Goal: Task Accomplishment & Management: Use online tool/utility

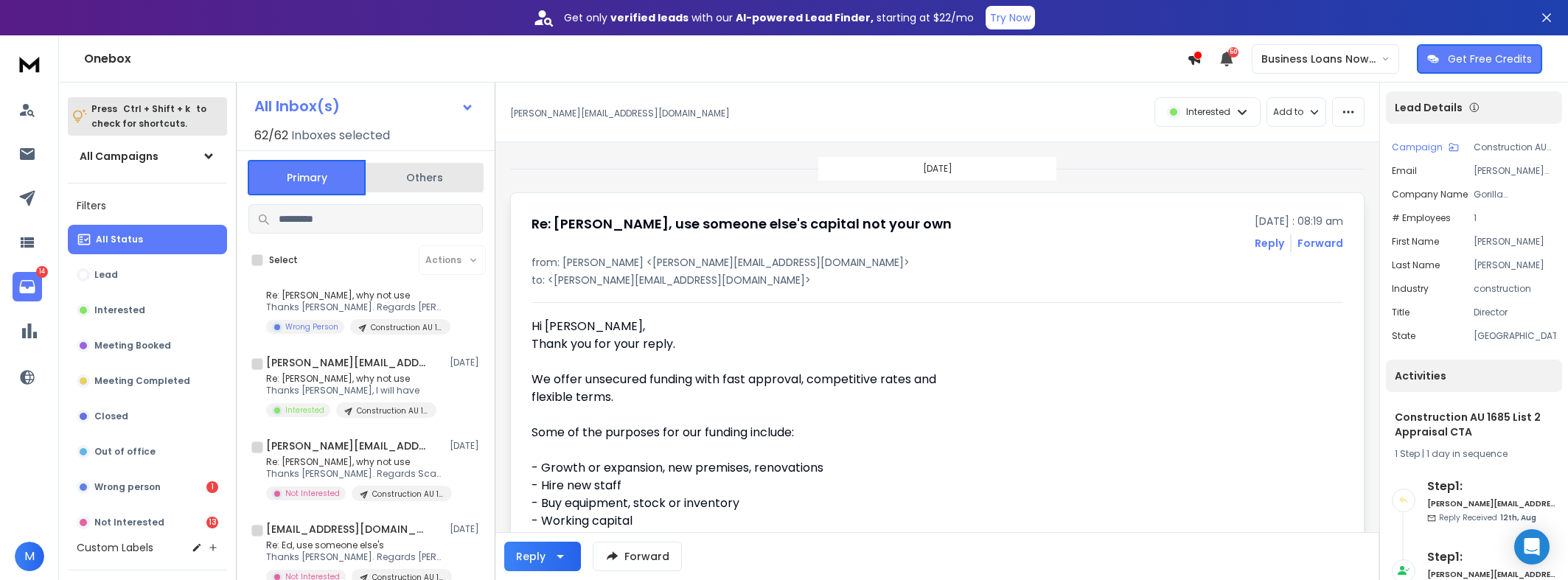
scroll to position [884, 0]
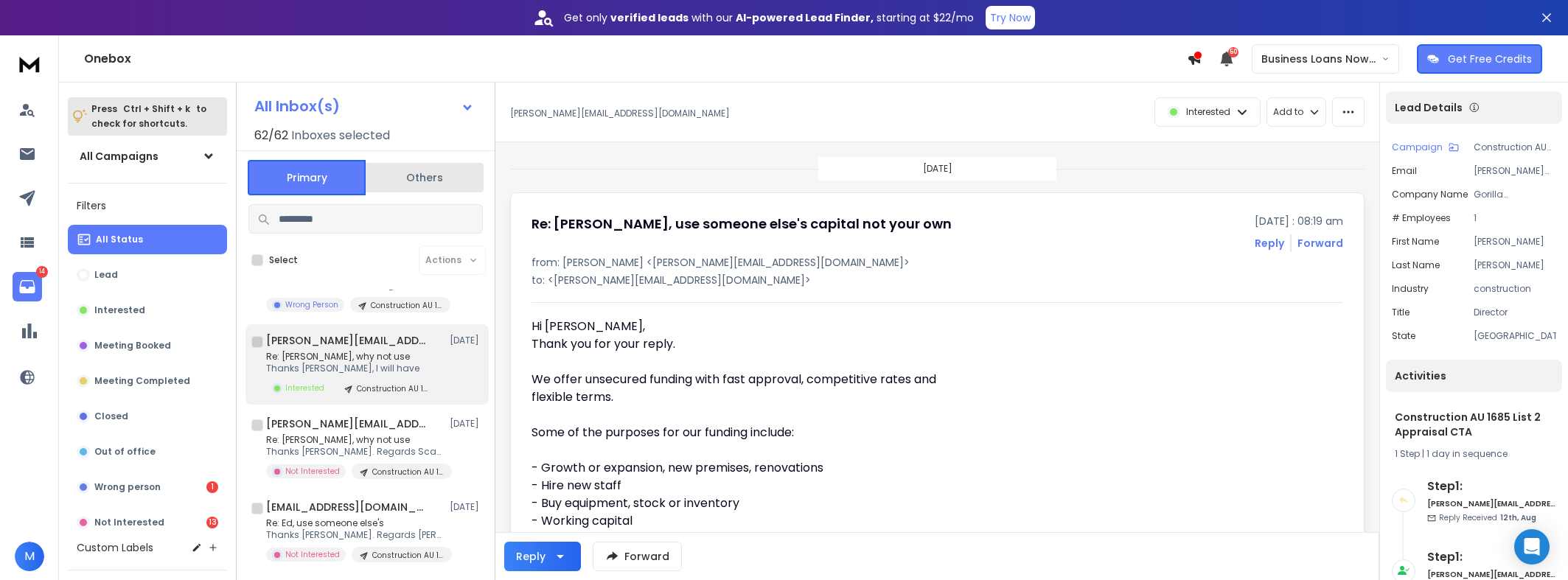
click at [393, 346] on h1 "[PERSON_NAME][EMAIL_ADDRESS][DOMAIN_NAME]" at bounding box center [346, 340] width 162 height 15
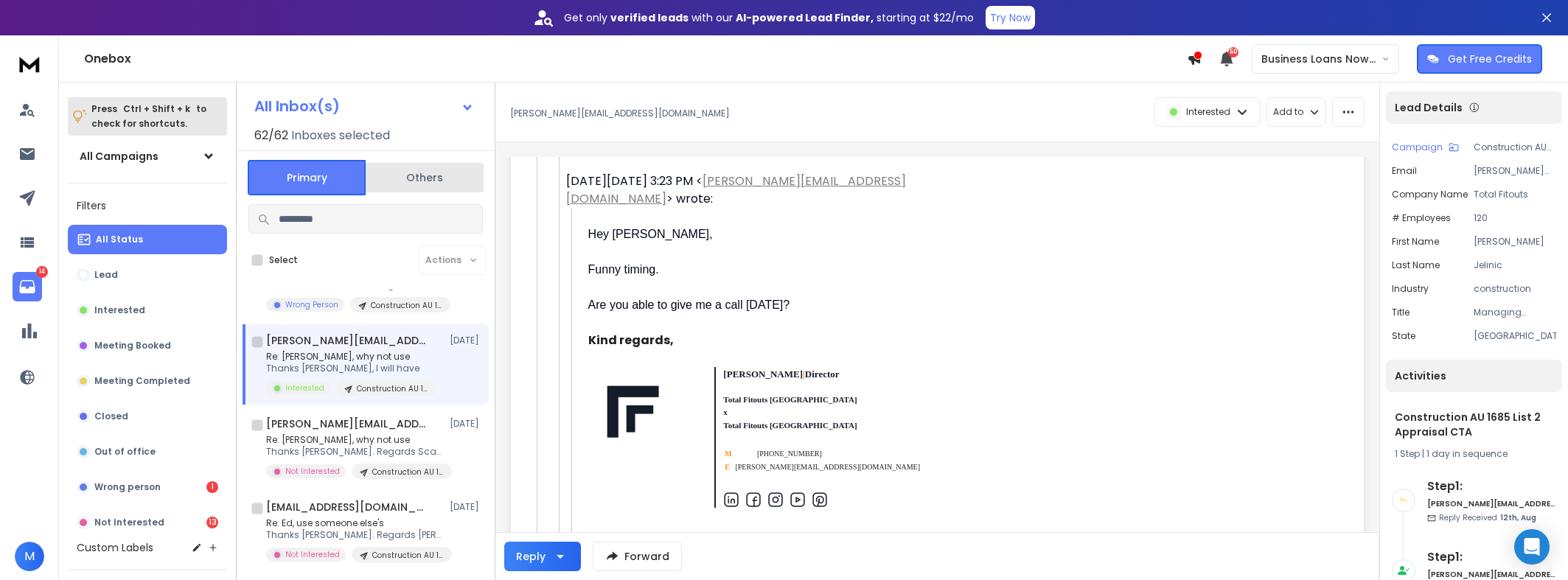
scroll to position [958, 0]
click at [1004, 215] on div "Re: [PERSON_NAME], why not use someone else's capital? [DATE] : 08:38 am Reply …" at bounding box center [937, 506] width 811 height 2501
click at [99, 311] on p "Interested" at bounding box center [119, 310] width 51 height 12
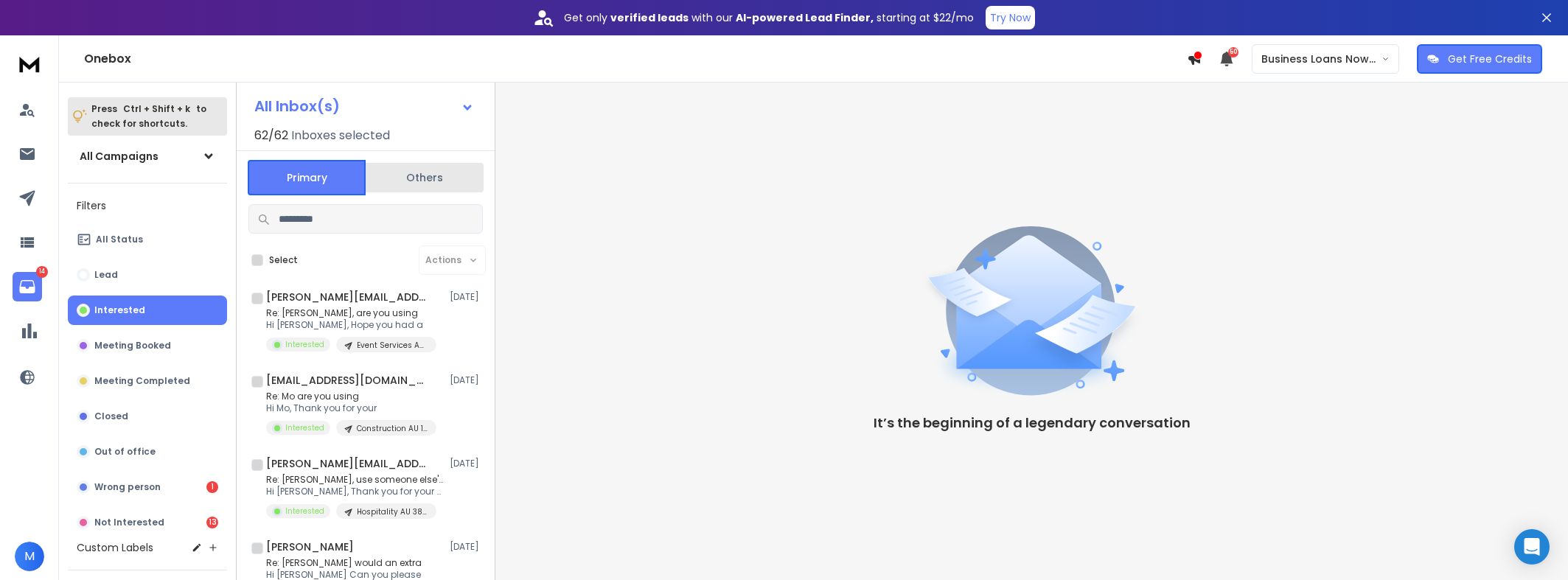
scroll to position [442, 0]
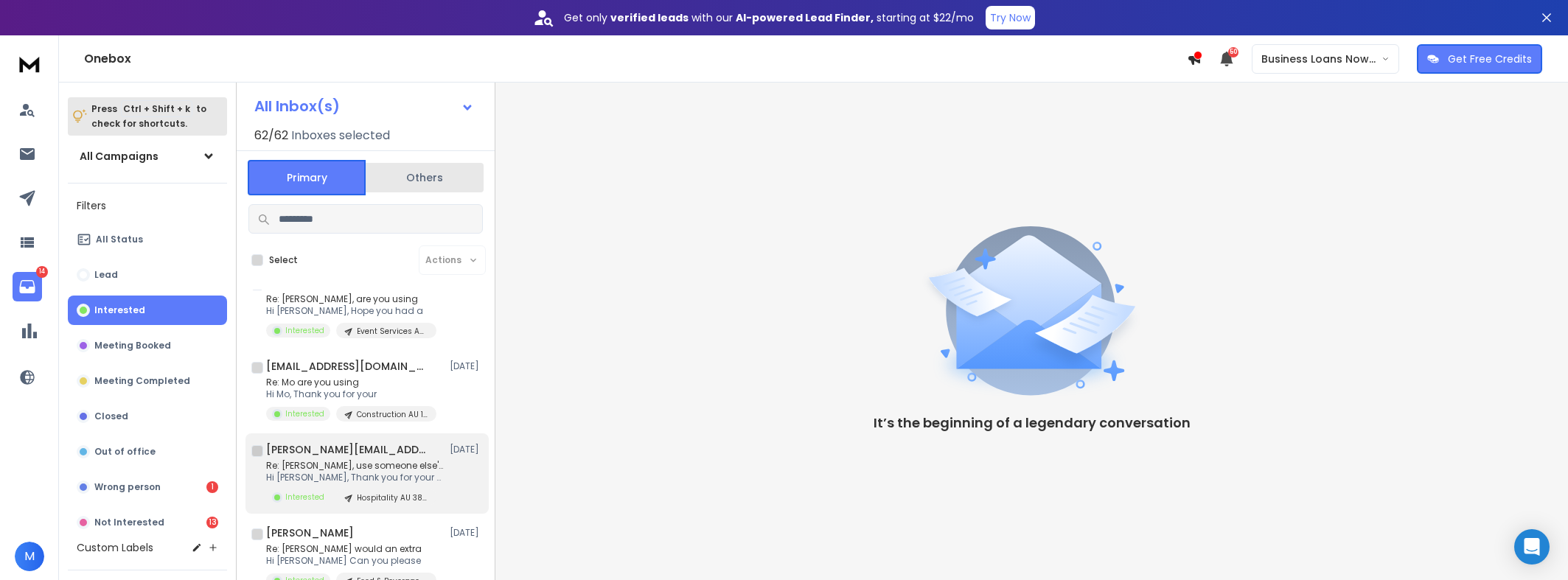
click at [334, 486] on div "Re: [PERSON_NAME], use someone else's Hi [PERSON_NAME], Thank you for your repl…" at bounding box center [354, 482] width 177 height 45
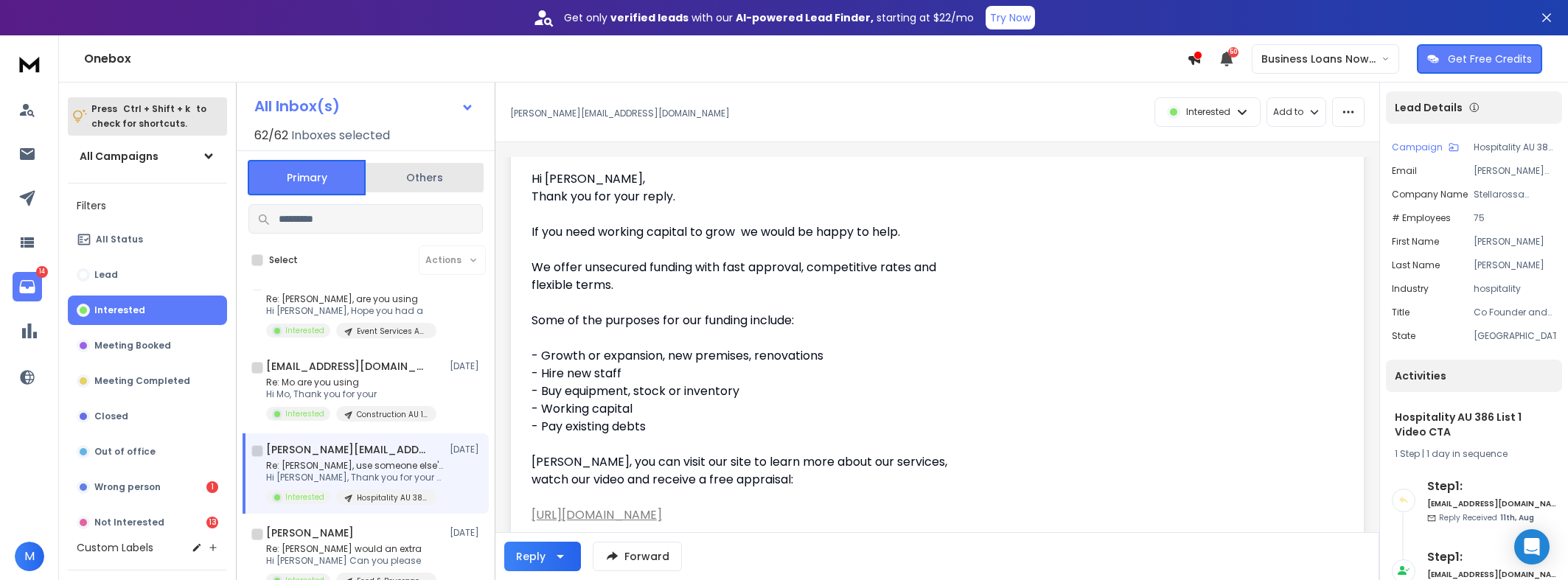
scroll to position [74, 0]
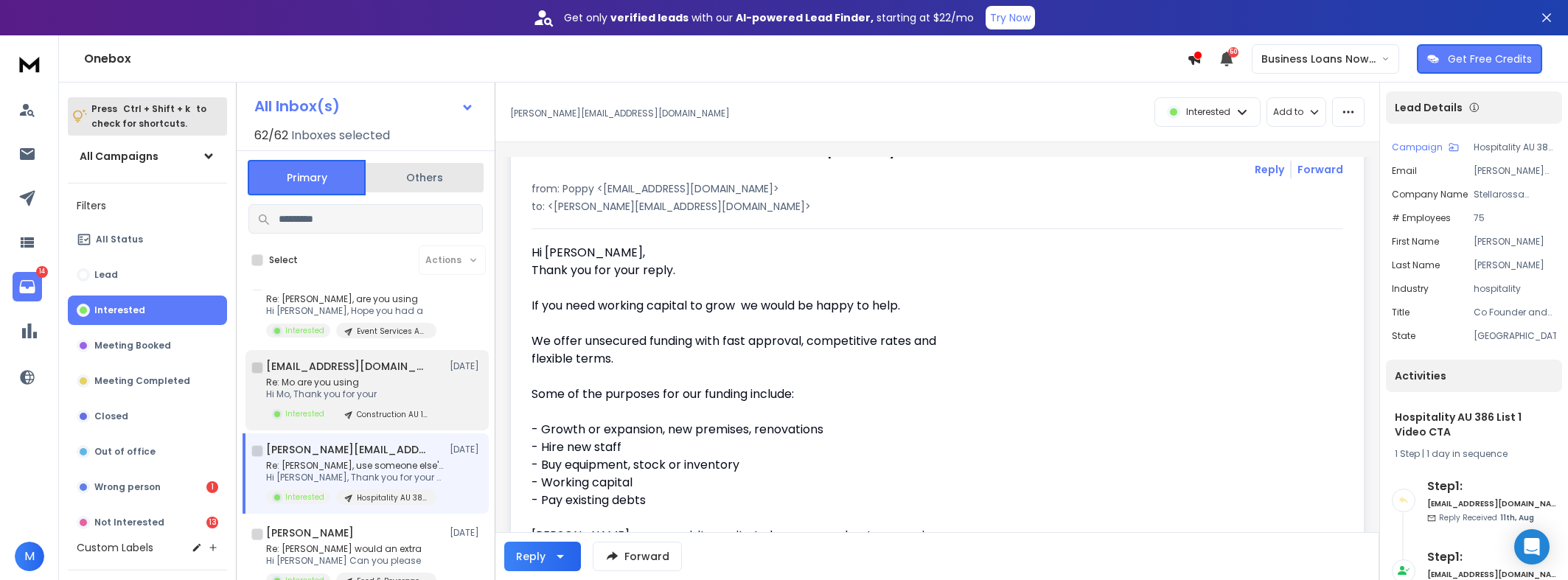
click at [333, 387] on p "Re: Mo are you using" at bounding box center [350, 382] width 170 height 12
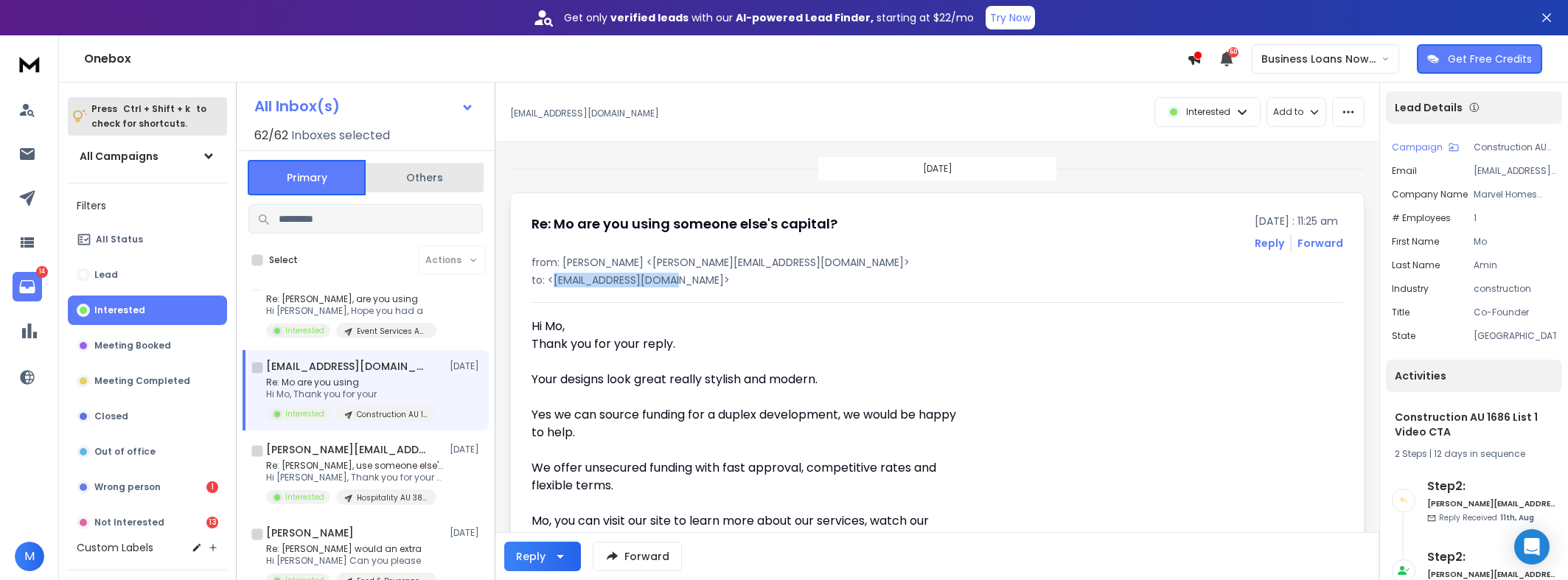
drag, startPoint x: 691, startPoint y: 282, endPoint x: 554, endPoint y: 292, distance: 137.4
copy p "[EMAIL_ADDRESS][DOMAIN_NAME]"
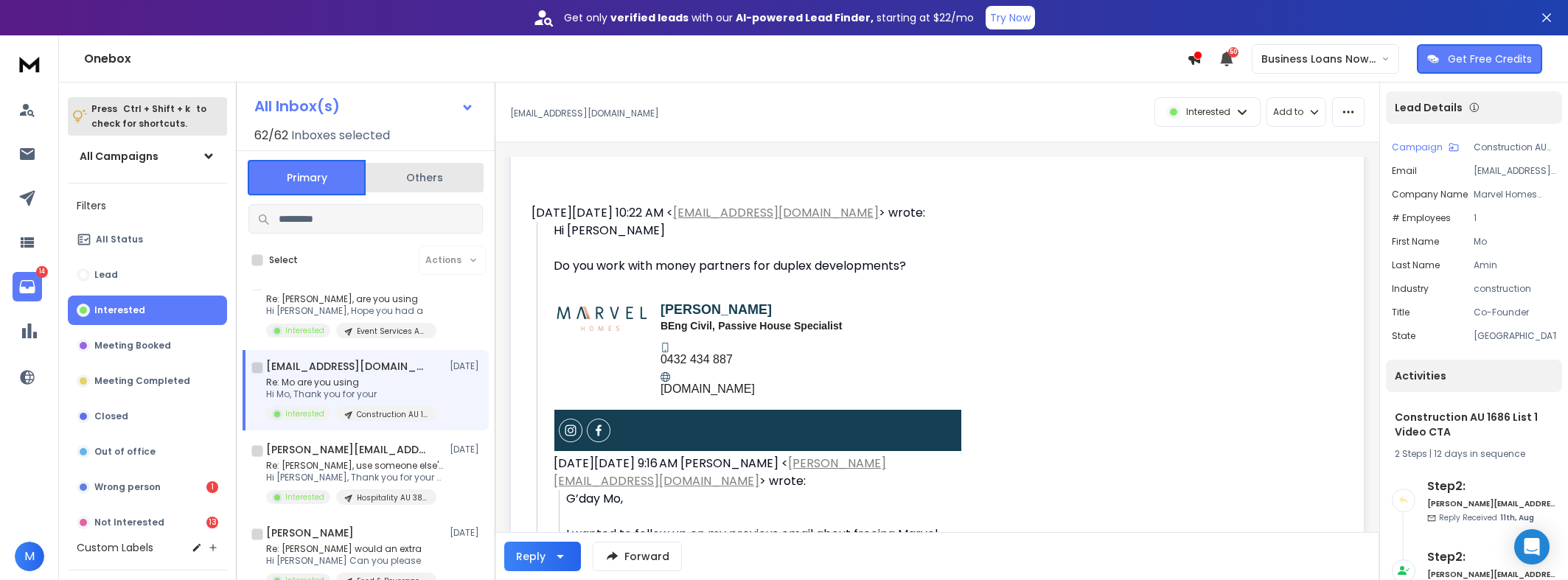
scroll to position [663, 0]
click at [1466, 22] on div "Get only verified leads with our AI-powered Lead Finder, starting at $22/mo Try…" at bounding box center [784, 18] width 1568 height 36
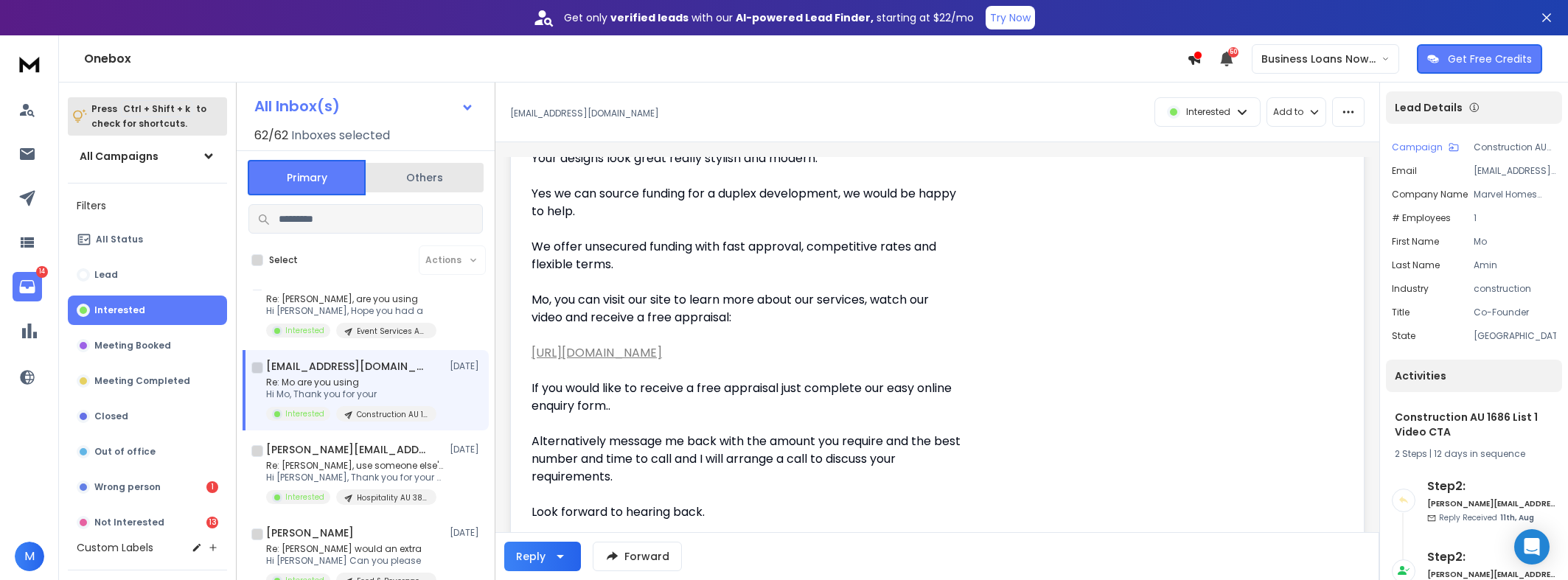
scroll to position [0, 0]
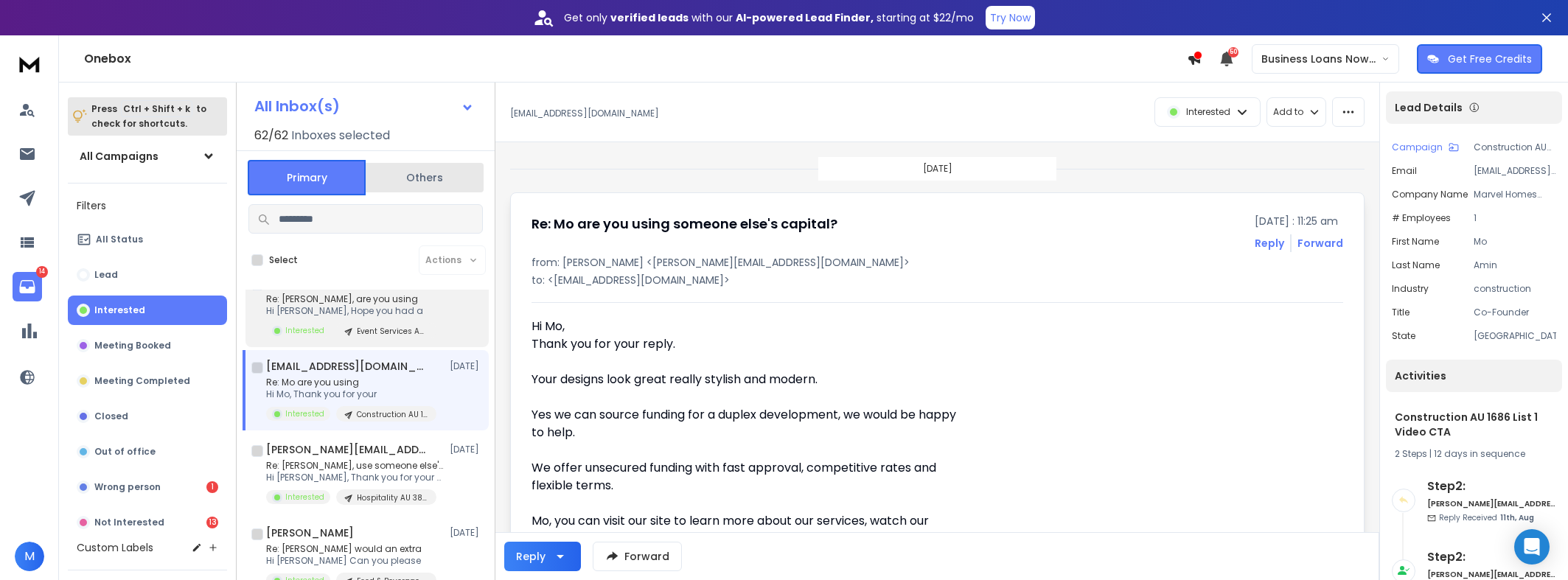
click at [348, 312] on p "Hi [PERSON_NAME], Hope you had a" at bounding box center [350, 310] width 170 height 12
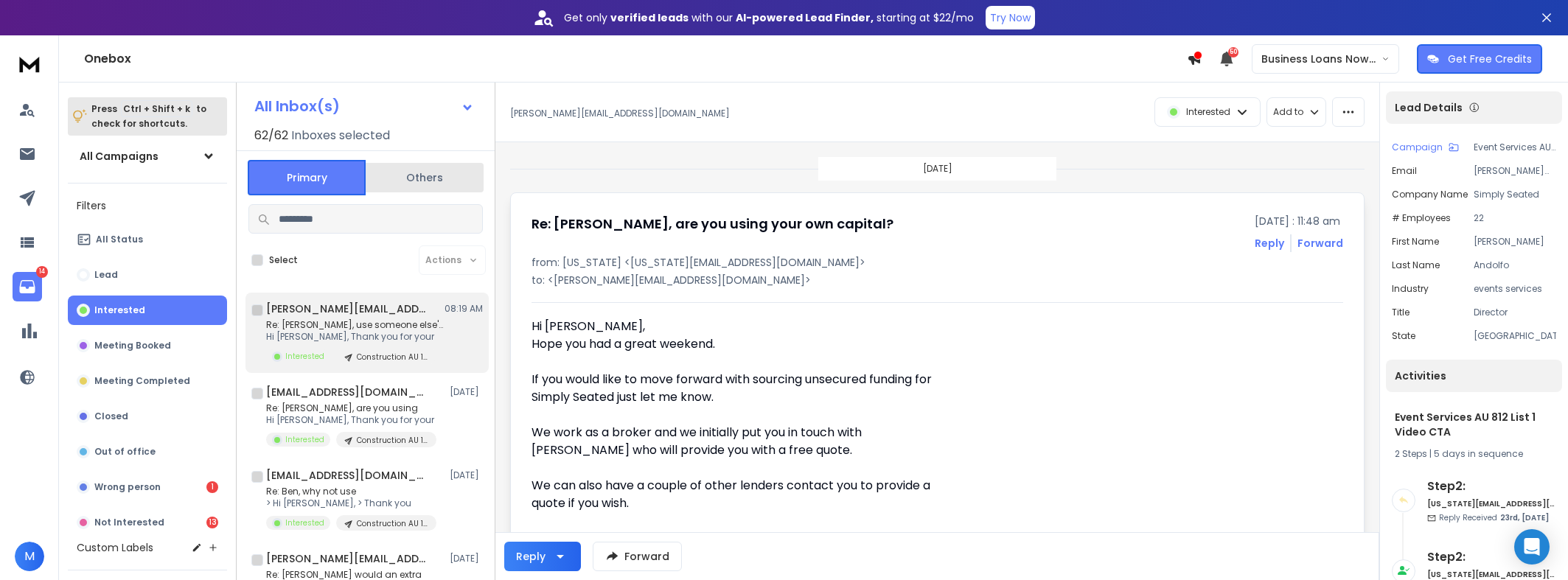
click at [315, 305] on h1 "[PERSON_NAME][EMAIL_ADDRESS][DOMAIN_NAME]" at bounding box center [346, 309] width 162 height 15
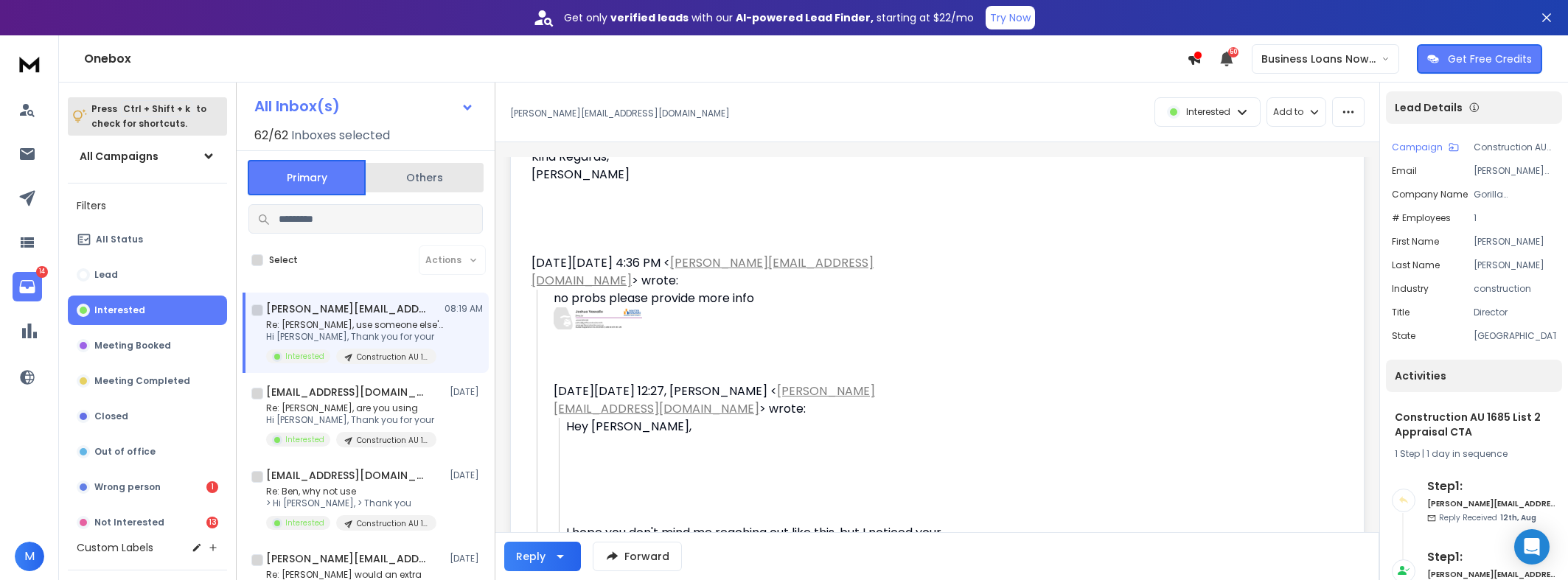
scroll to position [663, 0]
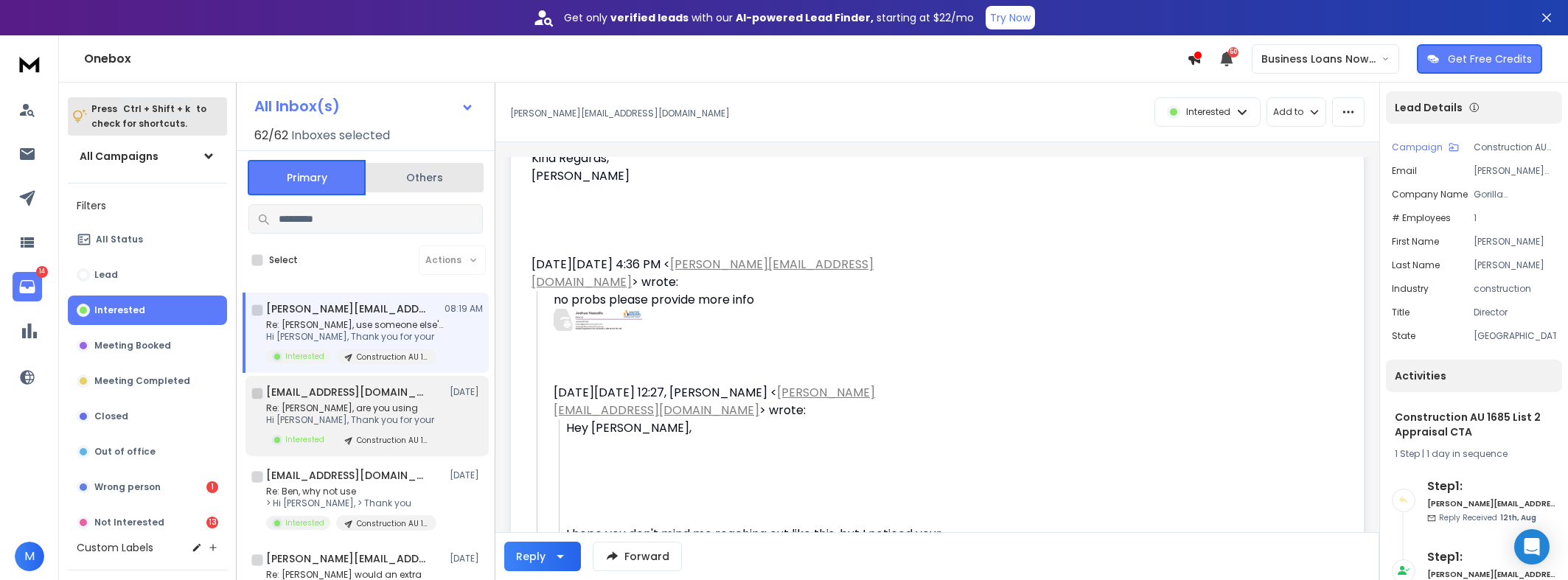
click at [364, 420] on p "Hi [PERSON_NAME], Thank you for your" at bounding box center [350, 420] width 170 height 12
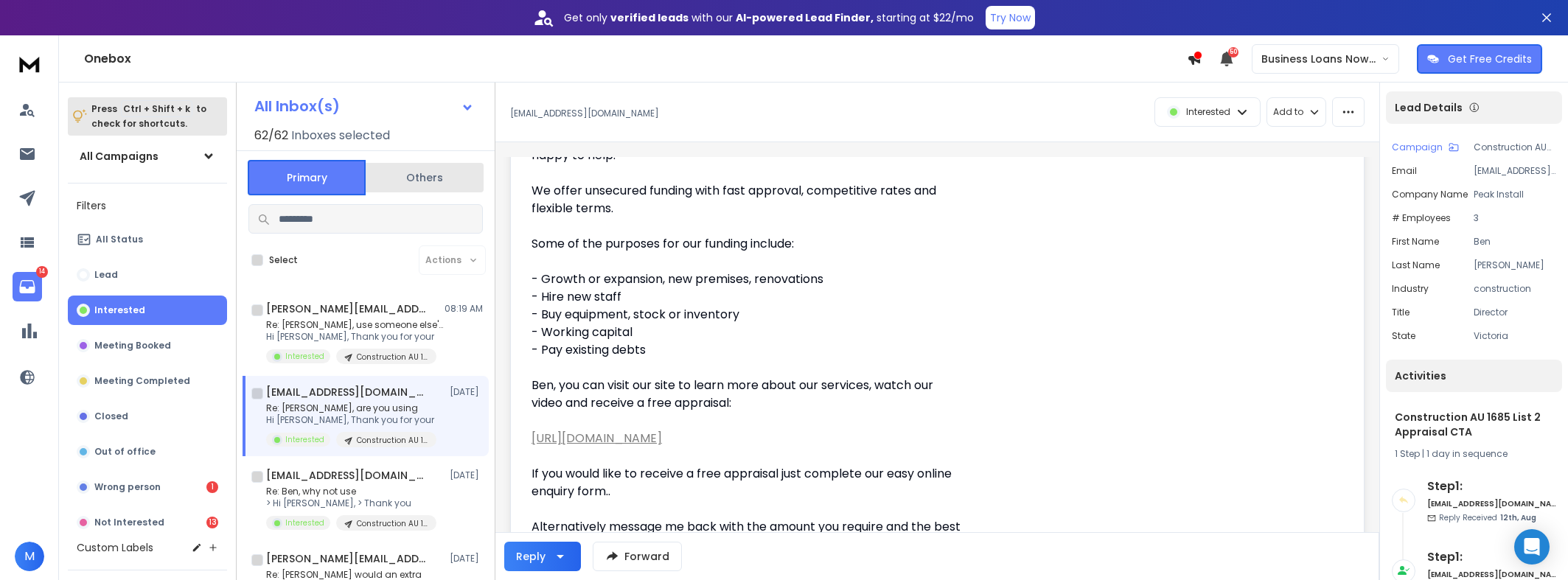
scroll to position [0, 0]
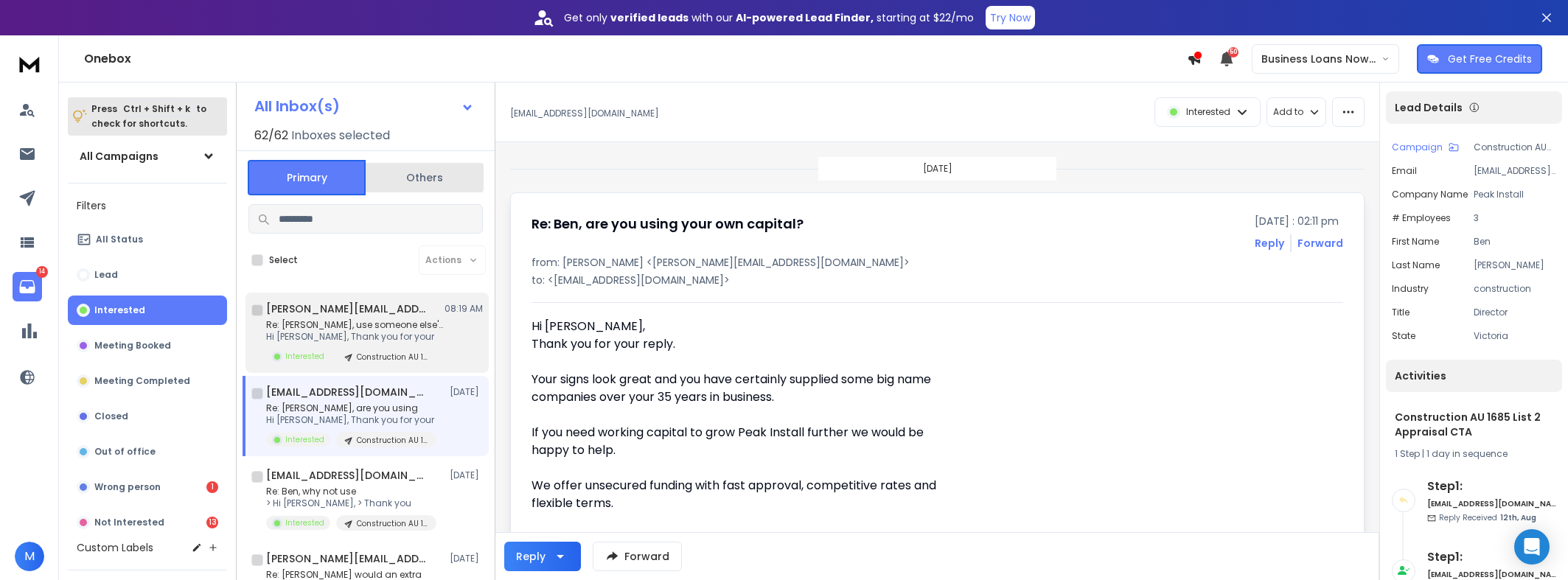
click at [358, 331] on p "Hi [PERSON_NAME], Thank you for your" at bounding box center [354, 336] width 177 height 12
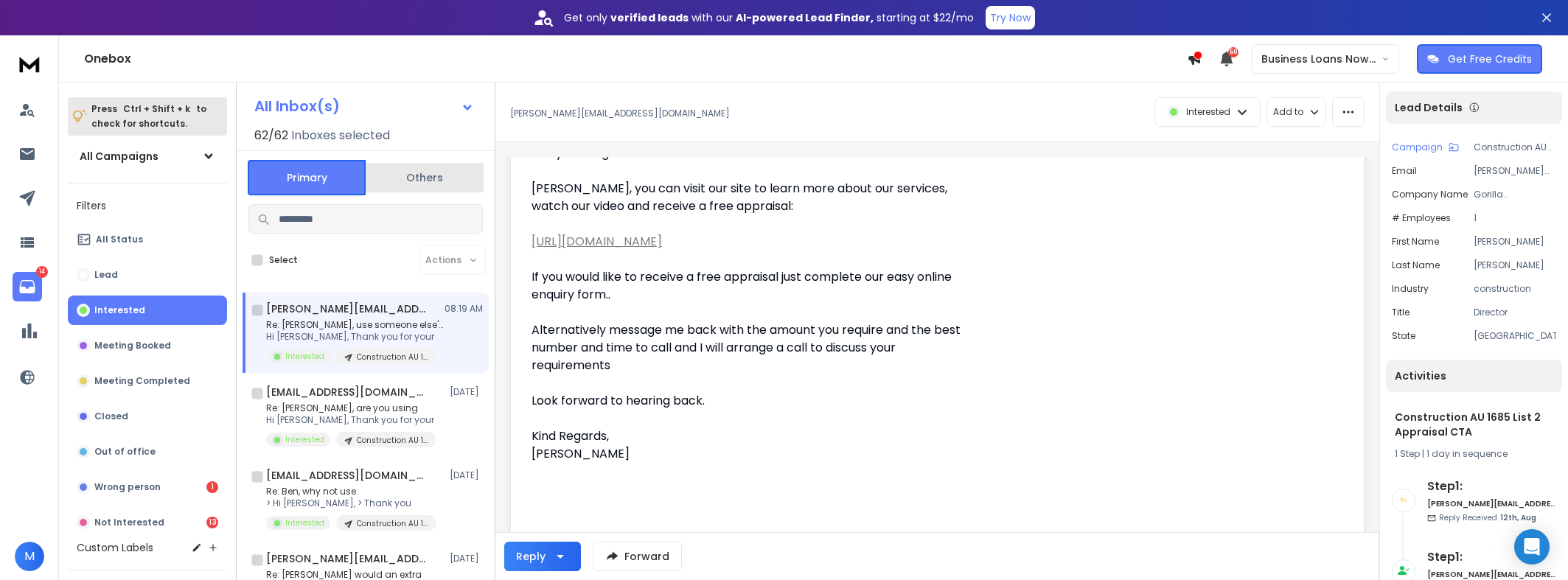
scroll to position [516, 0]
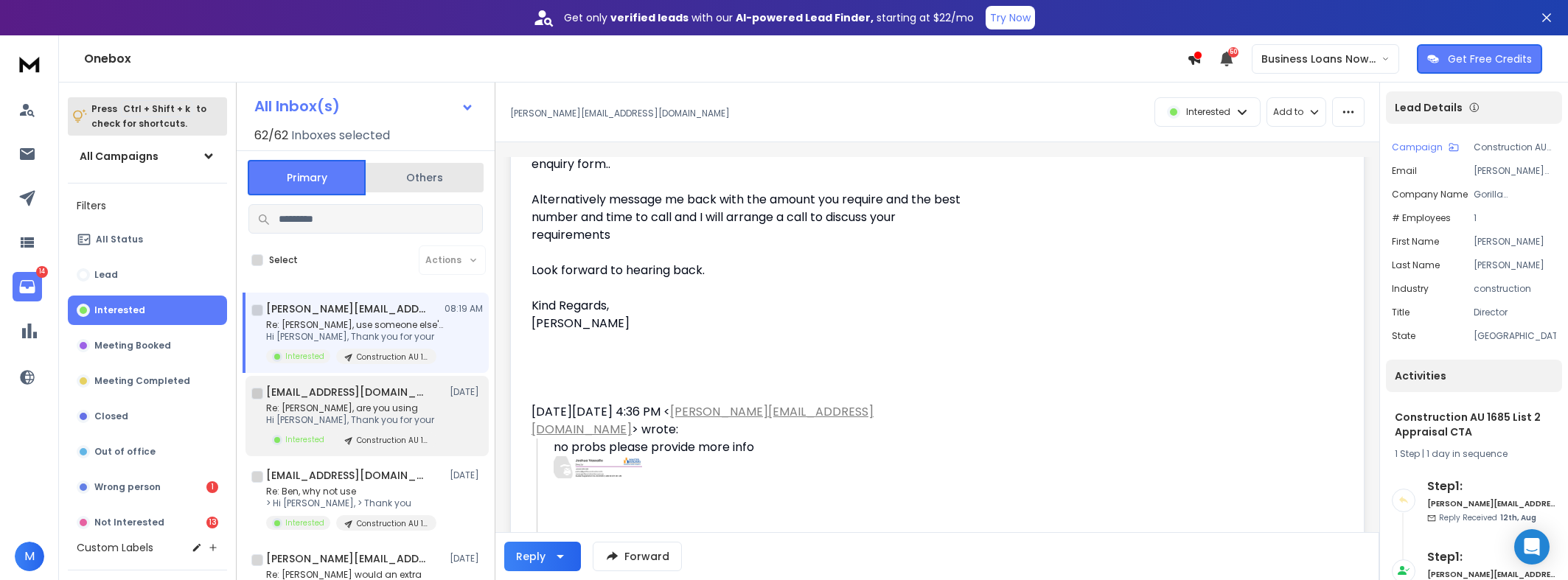
click at [450, 386] on p "[DATE]" at bounding box center [466, 392] width 33 height 12
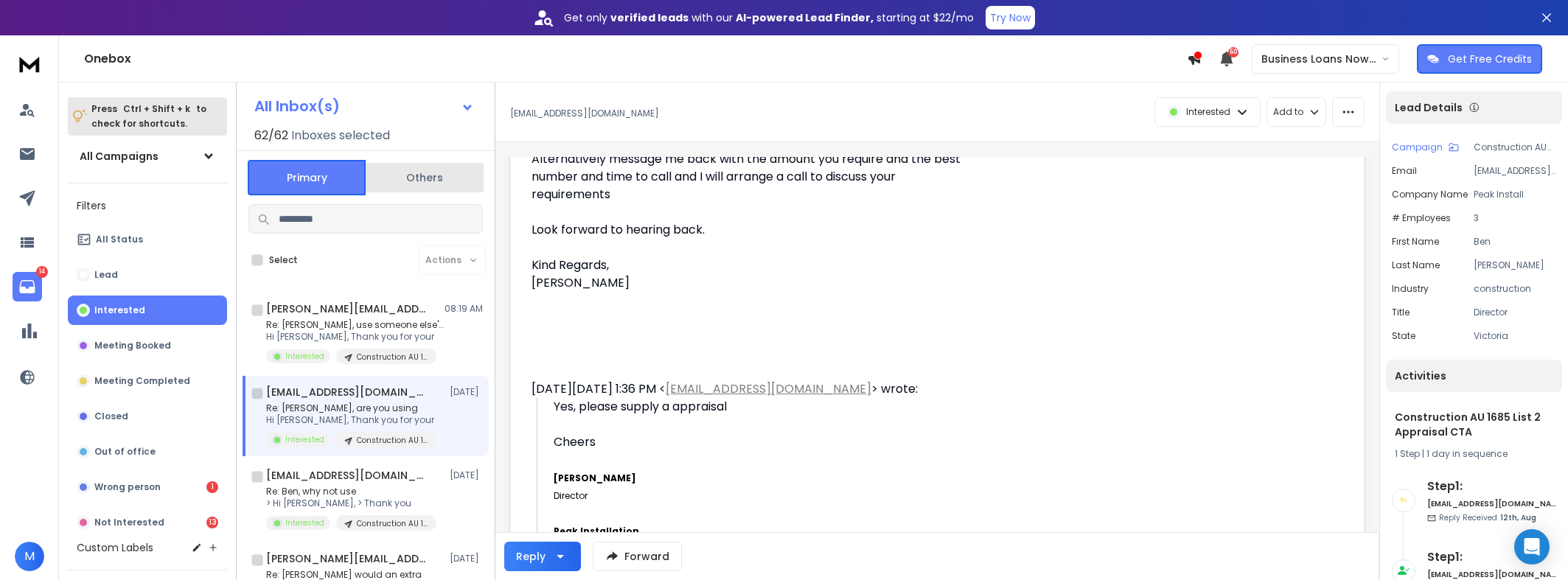
scroll to position [737, 0]
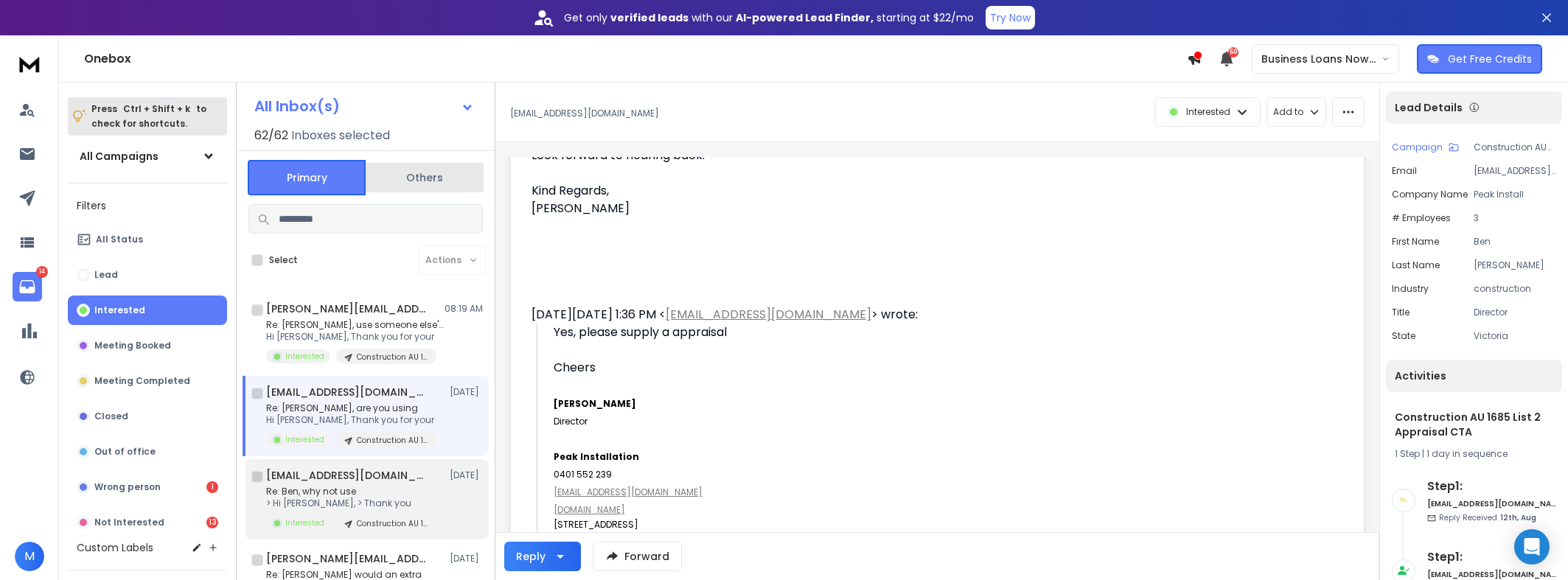
click at [312, 492] on p "Re: Ben, why not use" at bounding box center [350, 491] width 170 height 12
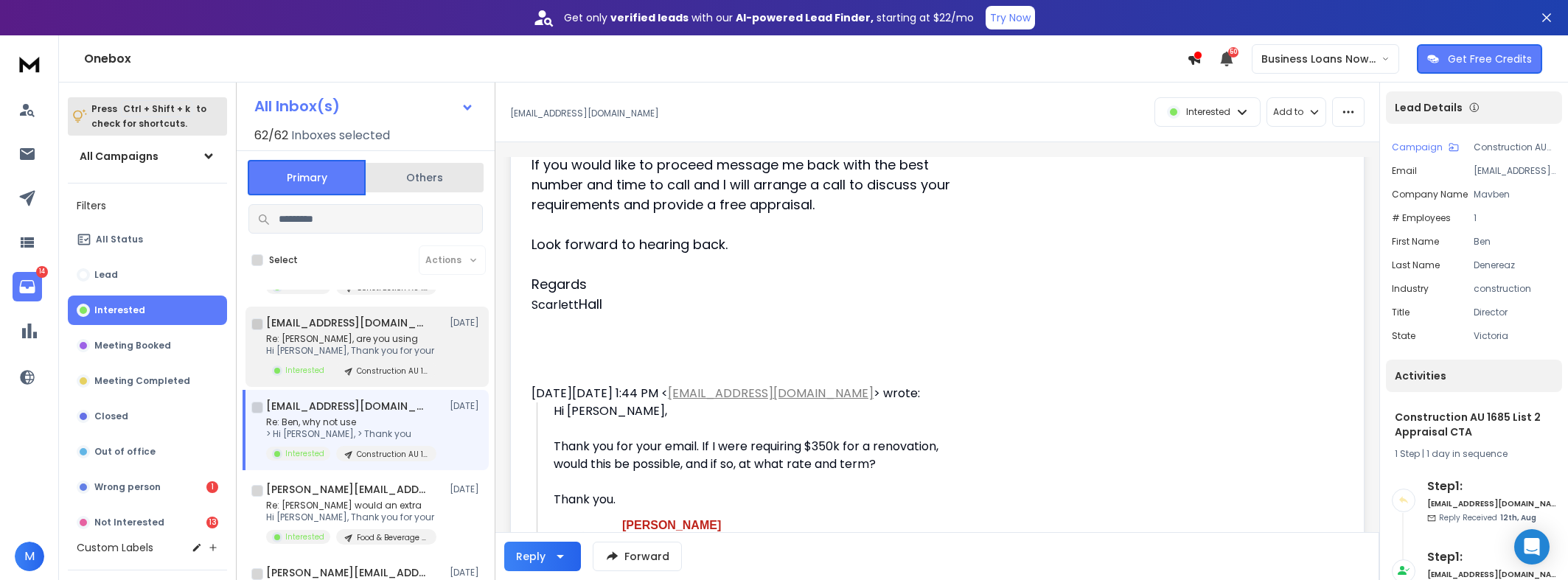
scroll to position [74, 0]
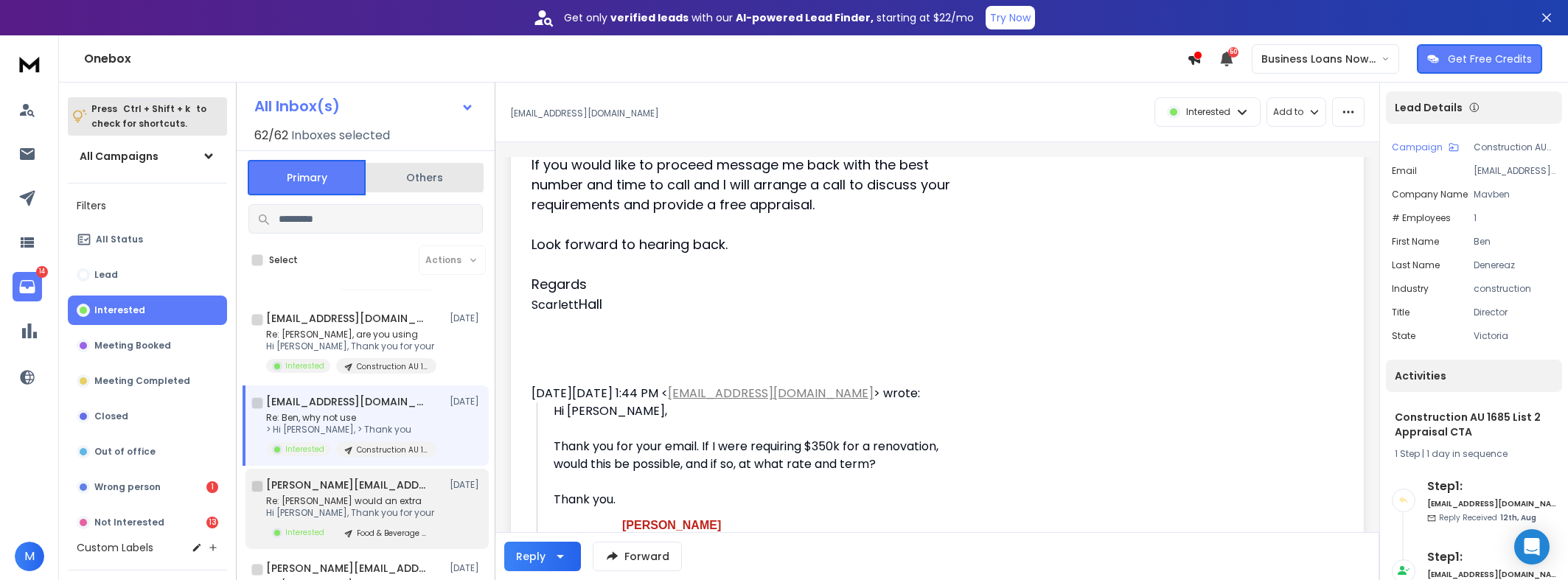
click at [397, 506] on p "Re: [PERSON_NAME] would an extra" at bounding box center [350, 500] width 170 height 12
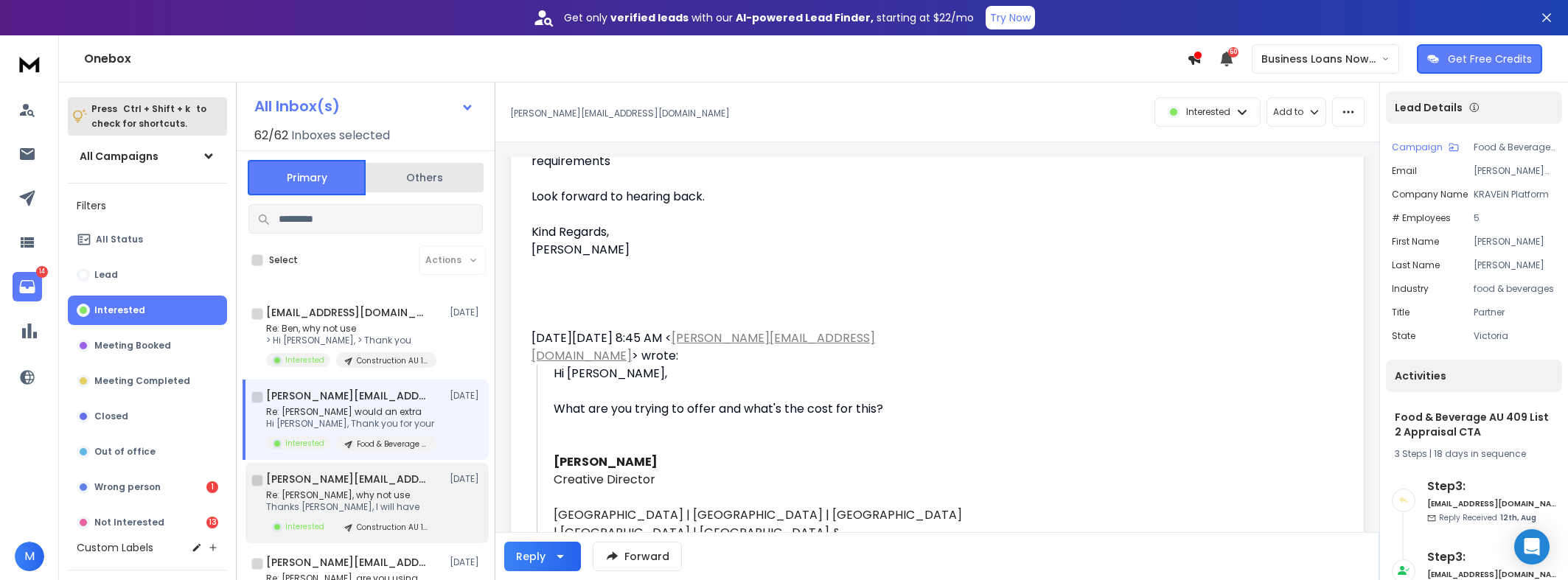
scroll to position [221, 0]
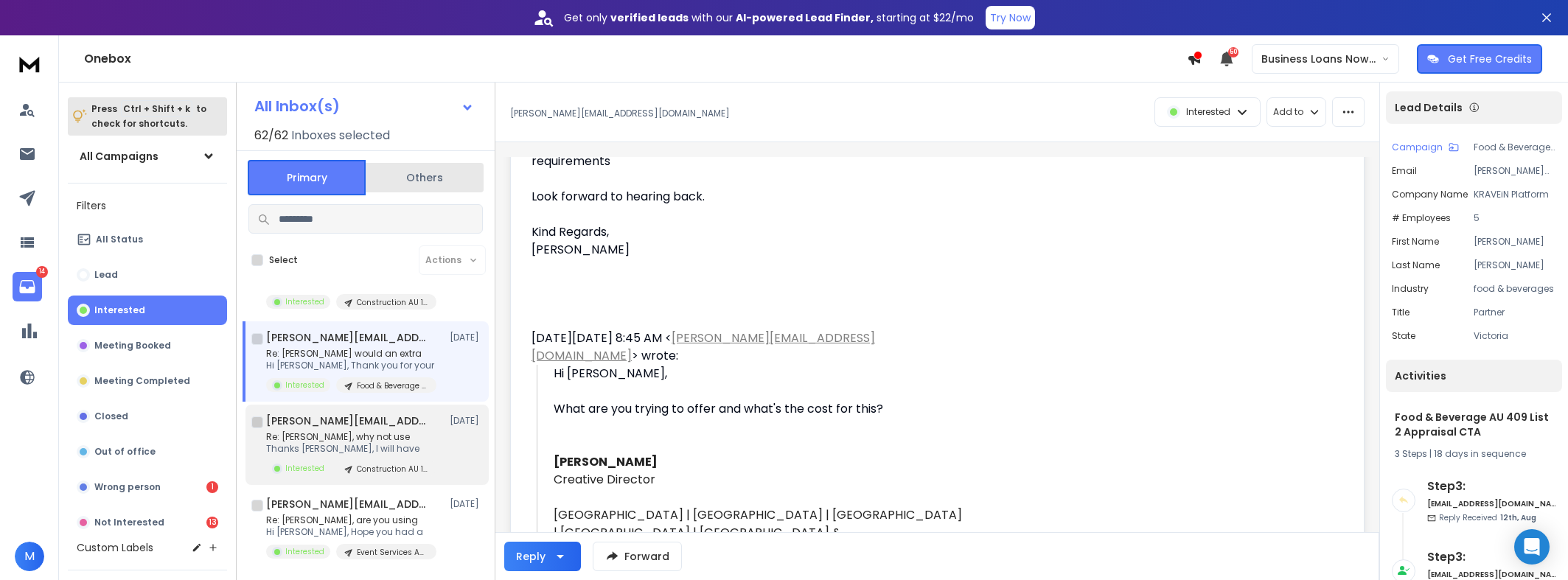
click at [351, 431] on p "Re: [PERSON_NAME], why not use" at bounding box center [350, 436] width 170 height 12
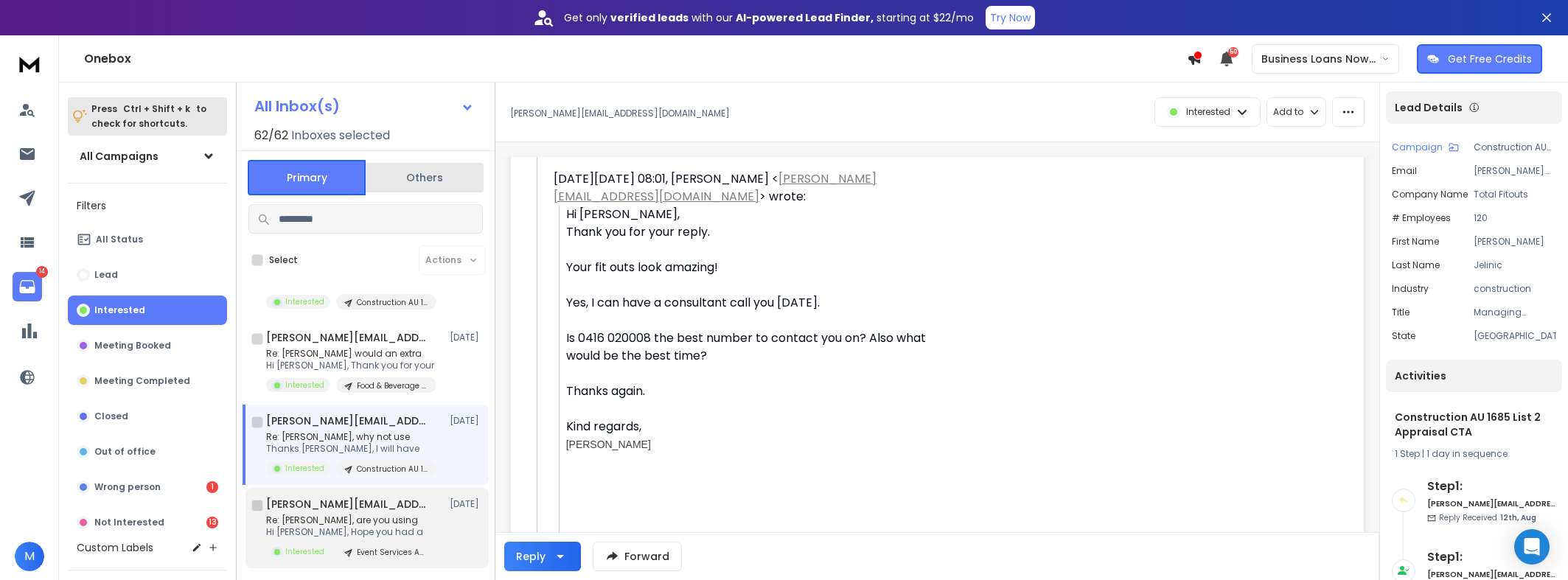
click at [354, 523] on p "Re: [PERSON_NAME], are you using" at bounding box center [350, 520] width 170 height 12
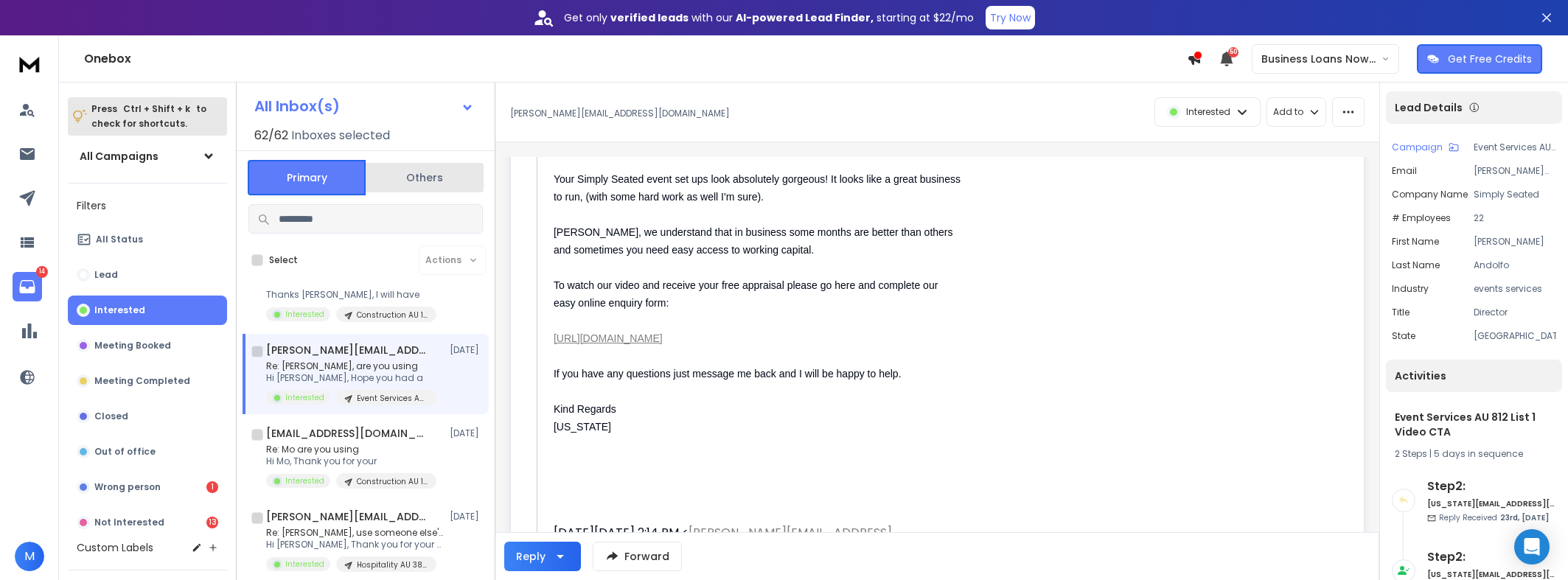
scroll to position [442, 0]
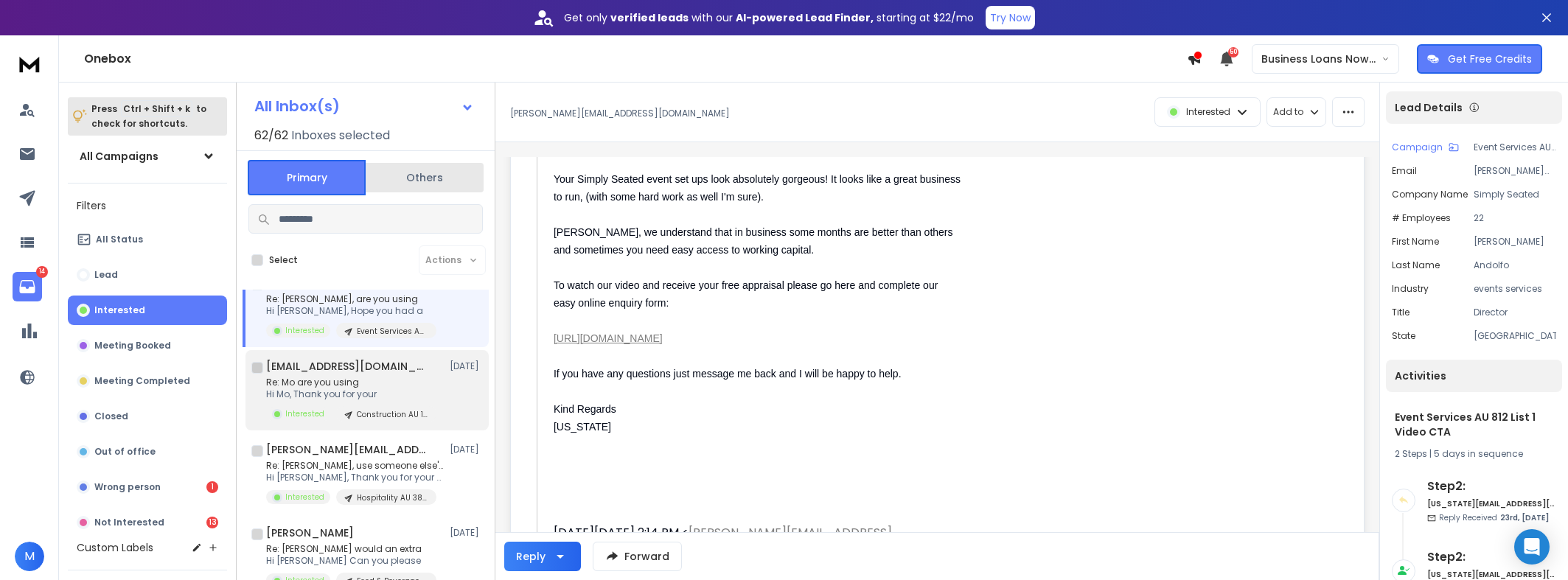
click at [355, 390] on p "Hi Mo, Thank you for your" at bounding box center [350, 394] width 170 height 12
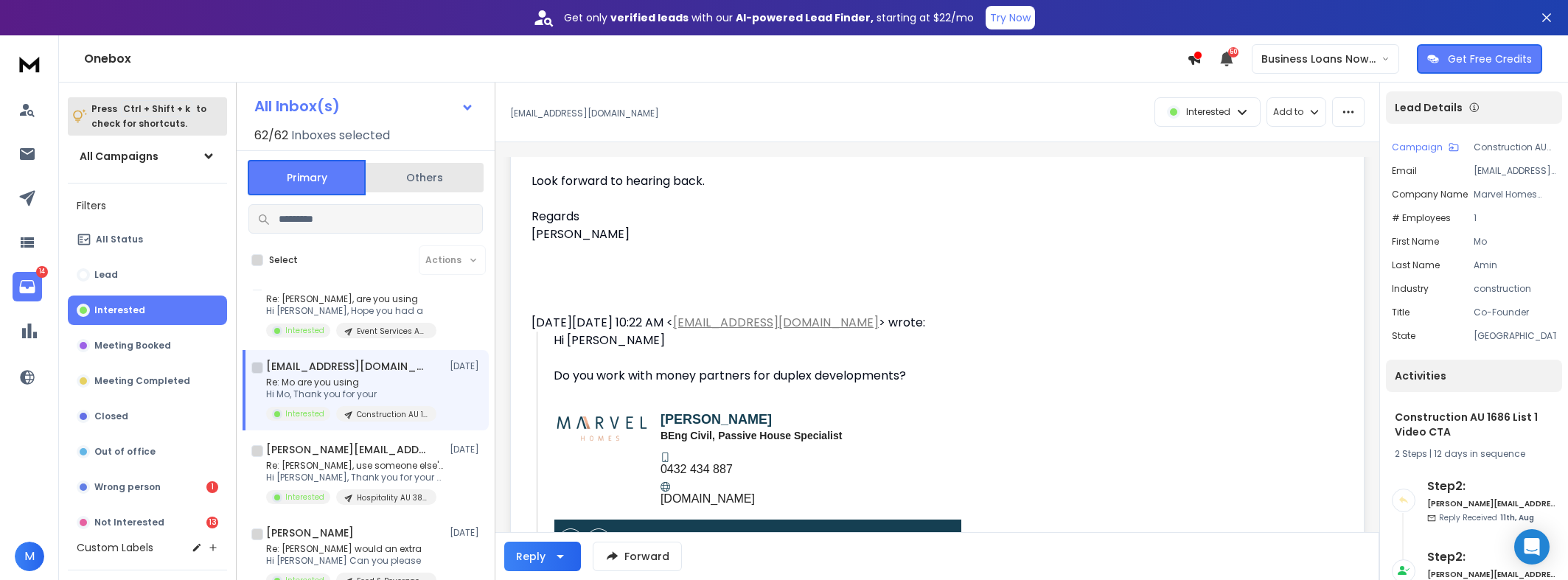
scroll to position [589, 0]
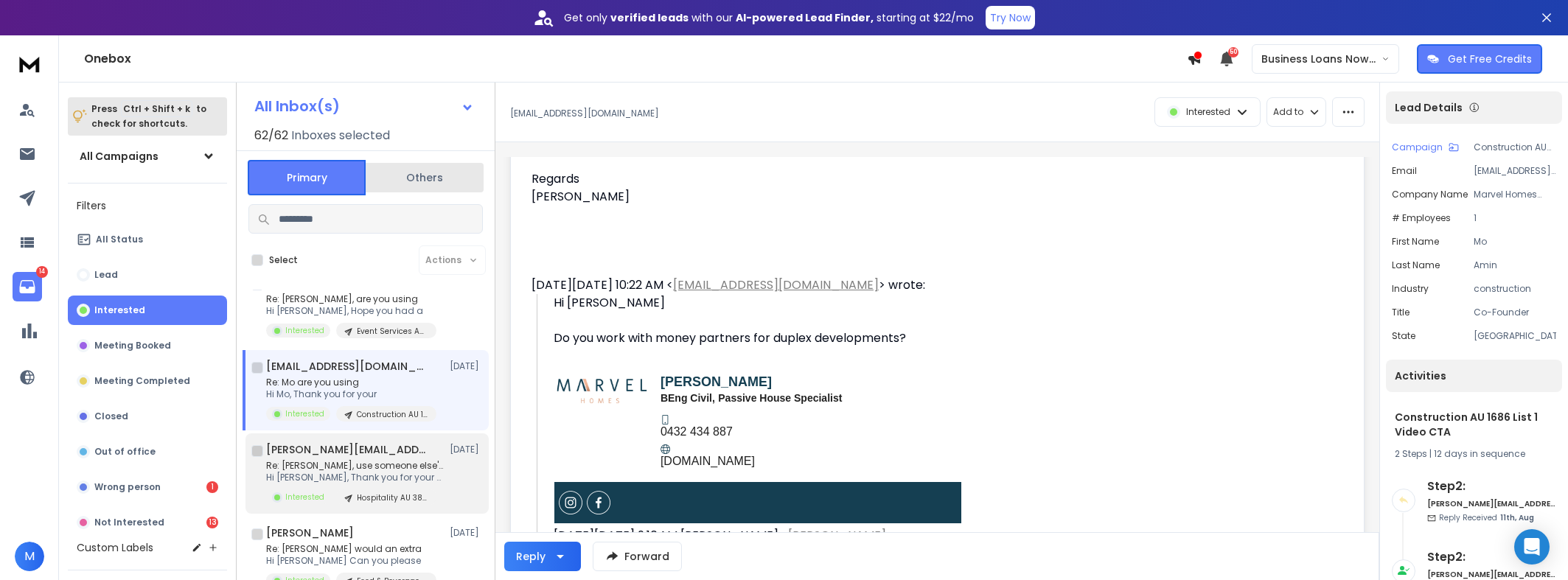
click at [412, 466] on p "Re: [PERSON_NAME], use someone else's" at bounding box center [354, 465] width 177 height 12
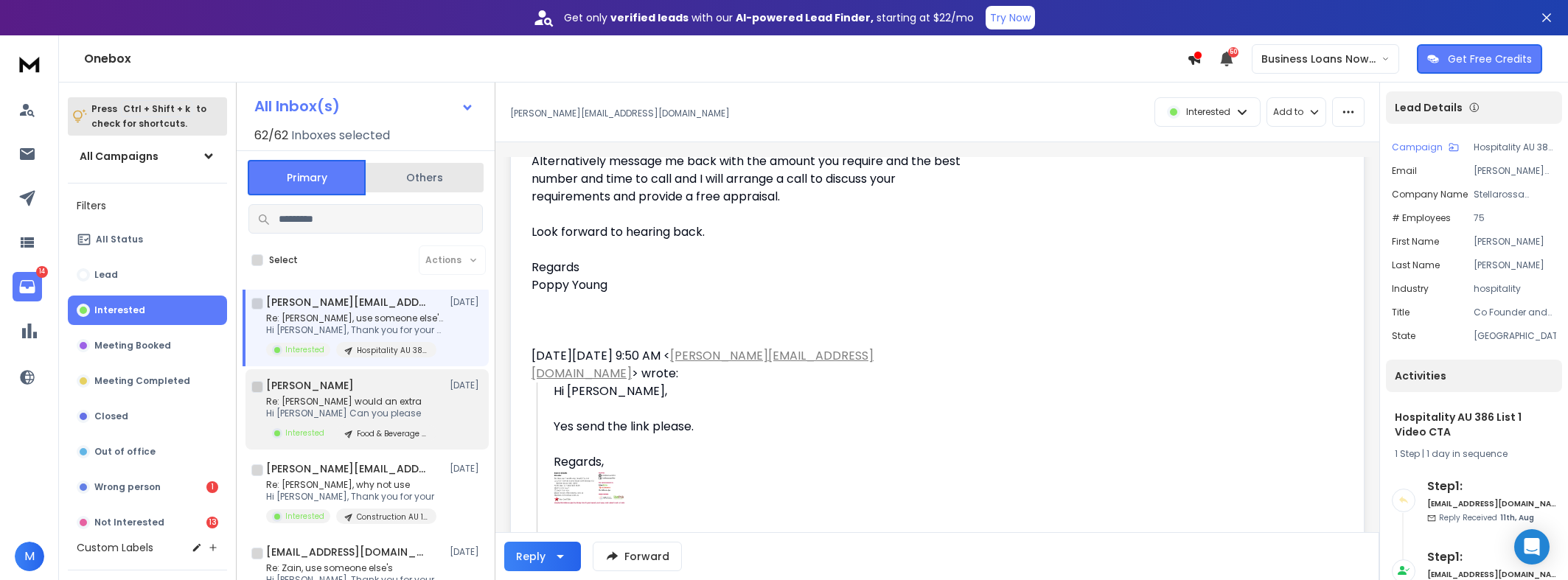
click at [328, 414] on p "Hi [PERSON_NAME] Can you please" at bounding box center [350, 413] width 170 height 12
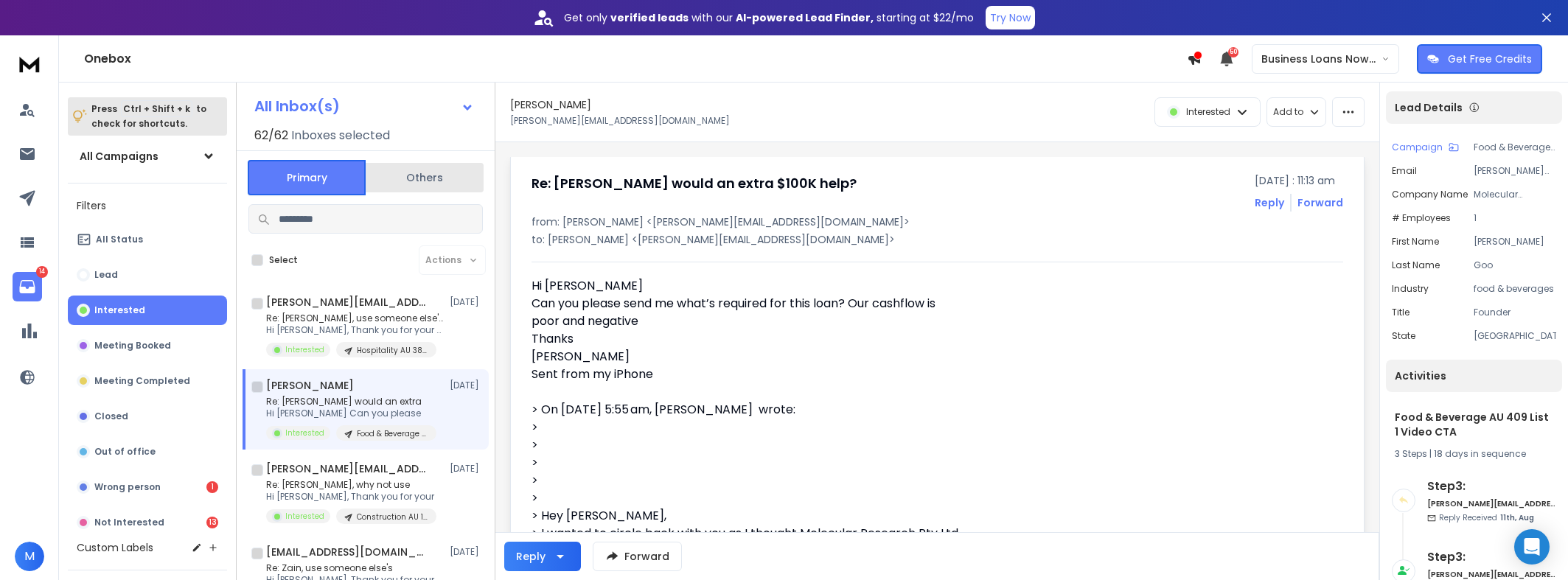
scroll to position [147, 0]
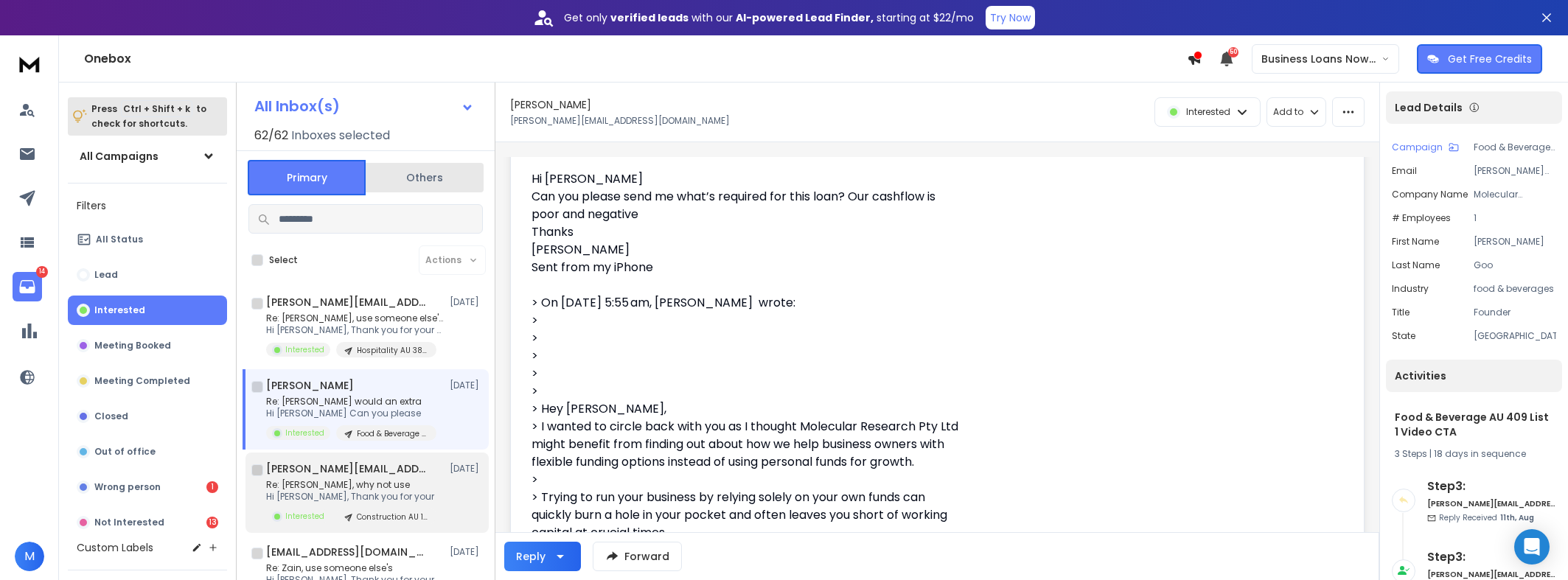
click at [376, 491] on p "Hi [PERSON_NAME], Thank you for your" at bounding box center [350, 496] width 170 height 12
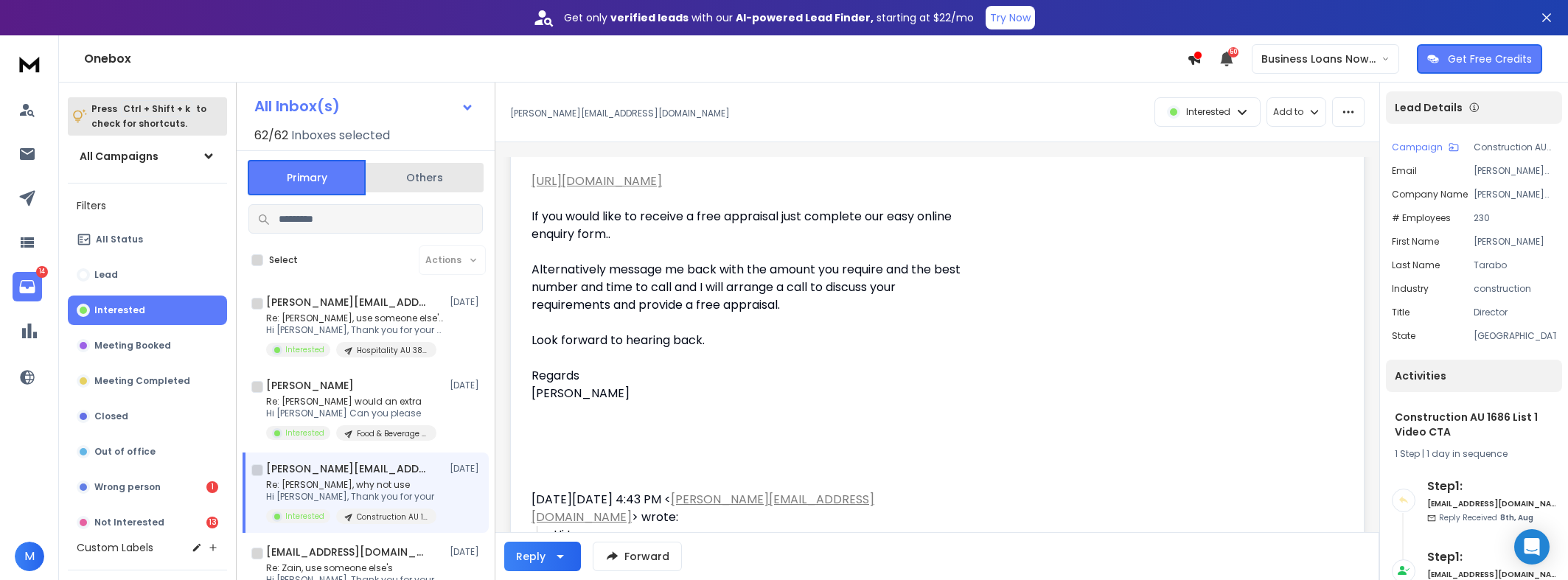
scroll to position [589, 0]
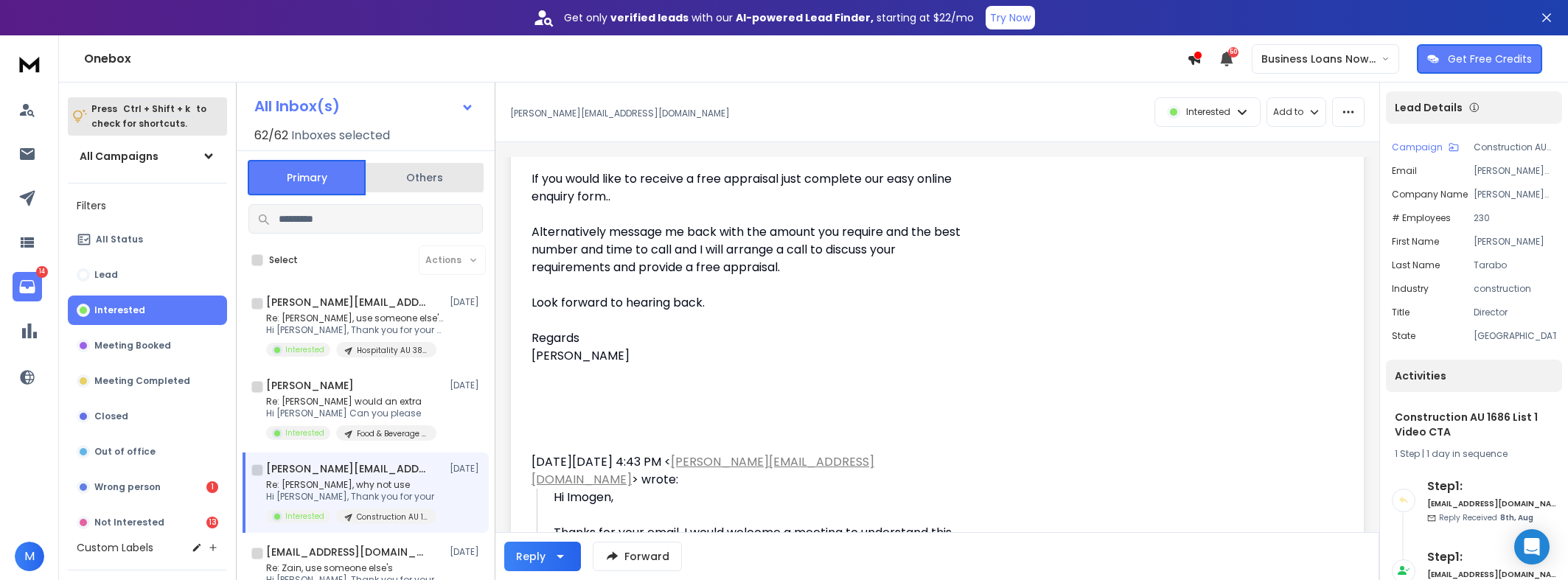
click at [46, 423] on div "14 M" at bounding box center [29, 310] width 59 height 550
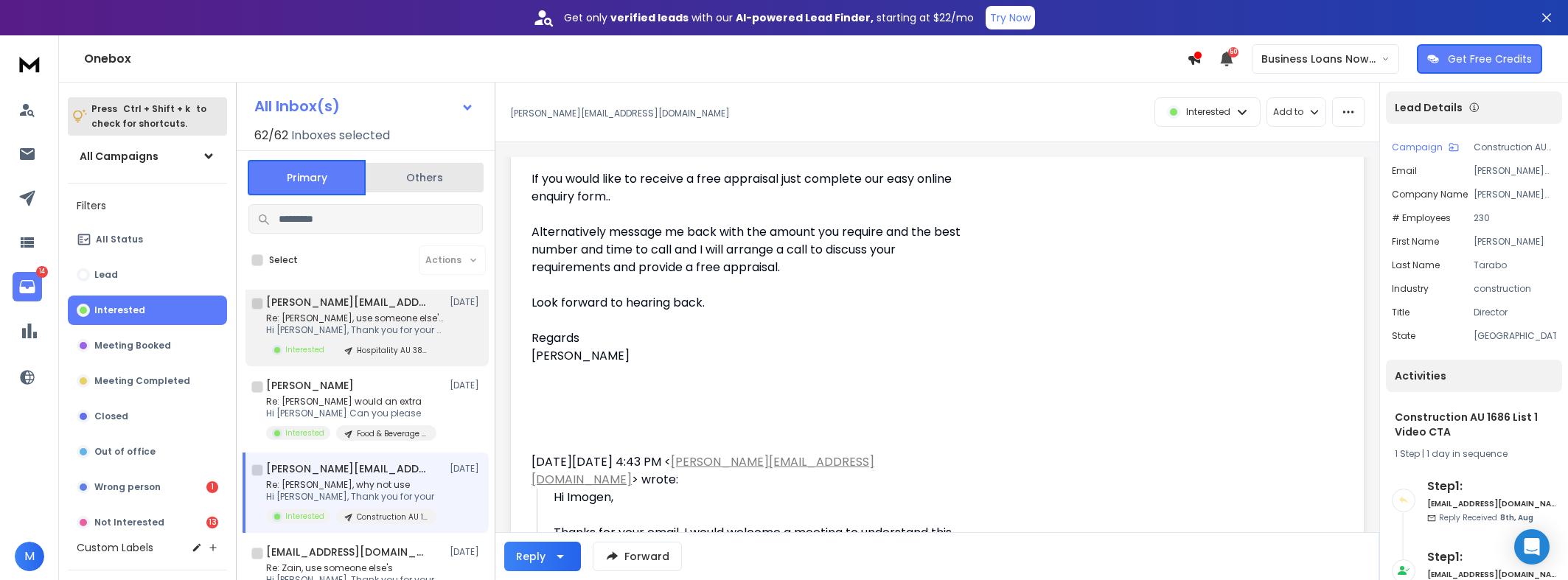
click at [384, 309] on h1 "[PERSON_NAME][EMAIL_ADDRESS][DOMAIN_NAME]" at bounding box center [346, 302] width 162 height 15
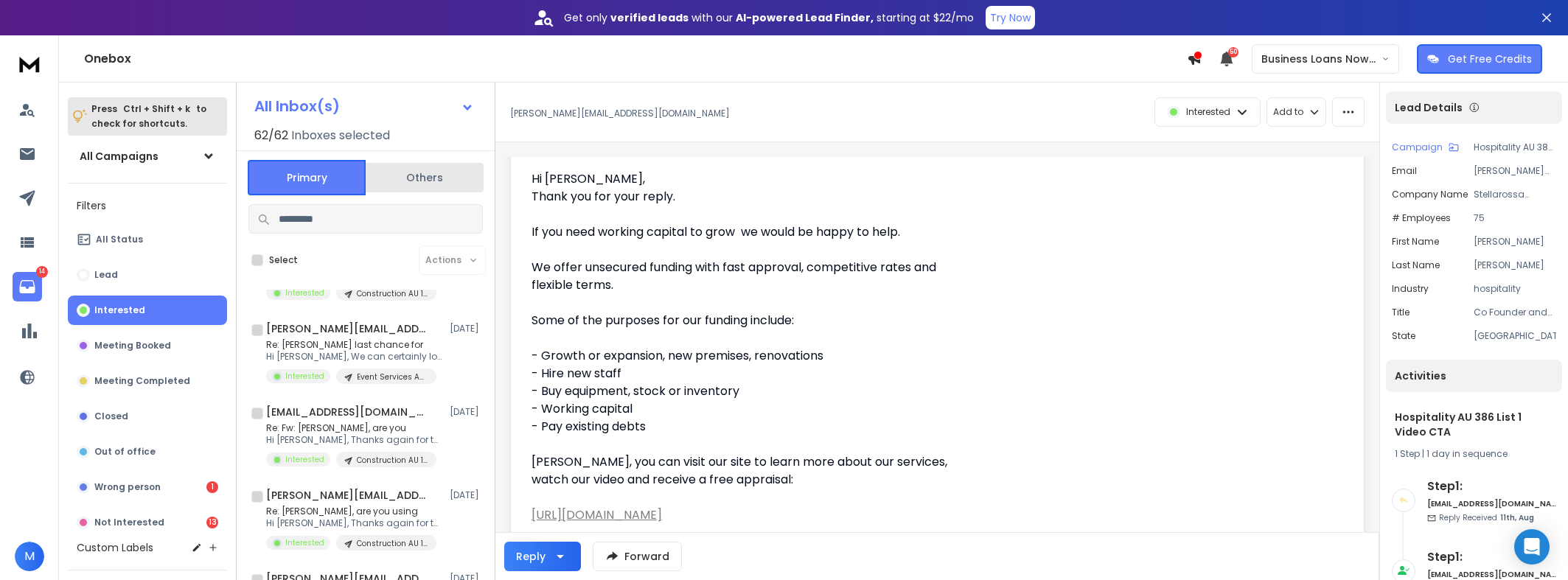
scroll to position [1179, 0]
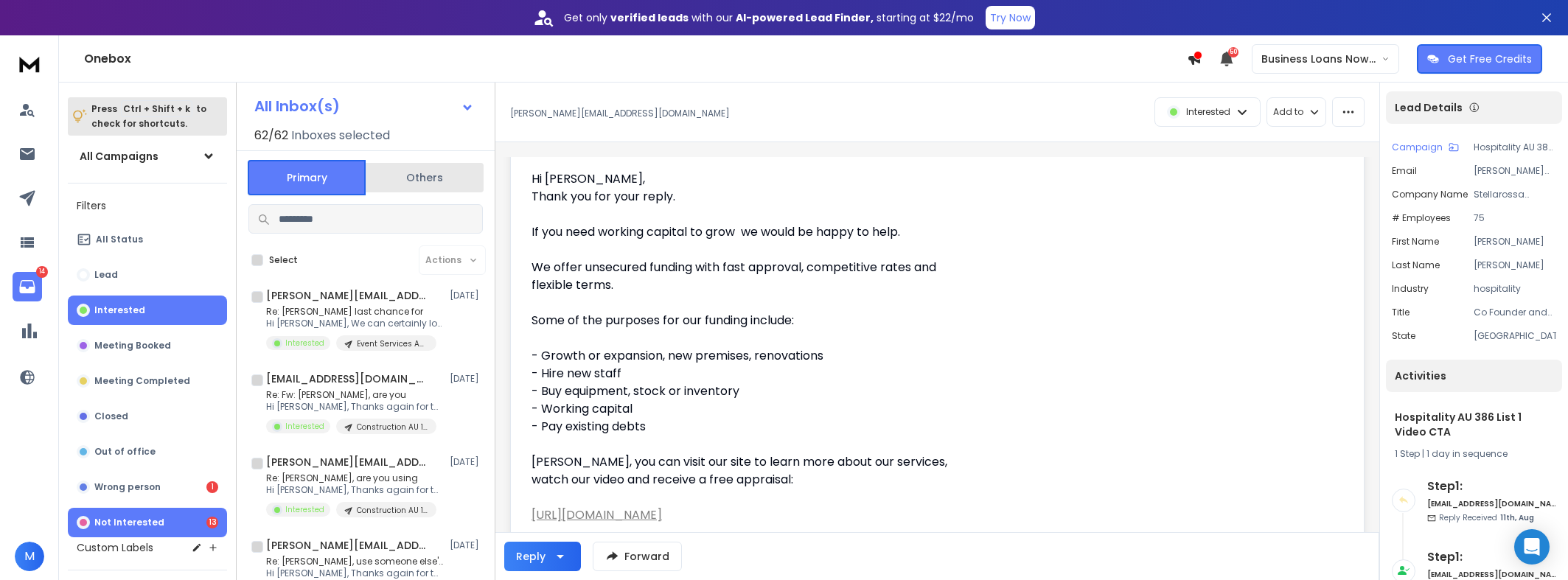
click at [135, 526] on p "Not Interested" at bounding box center [129, 522] width 70 height 12
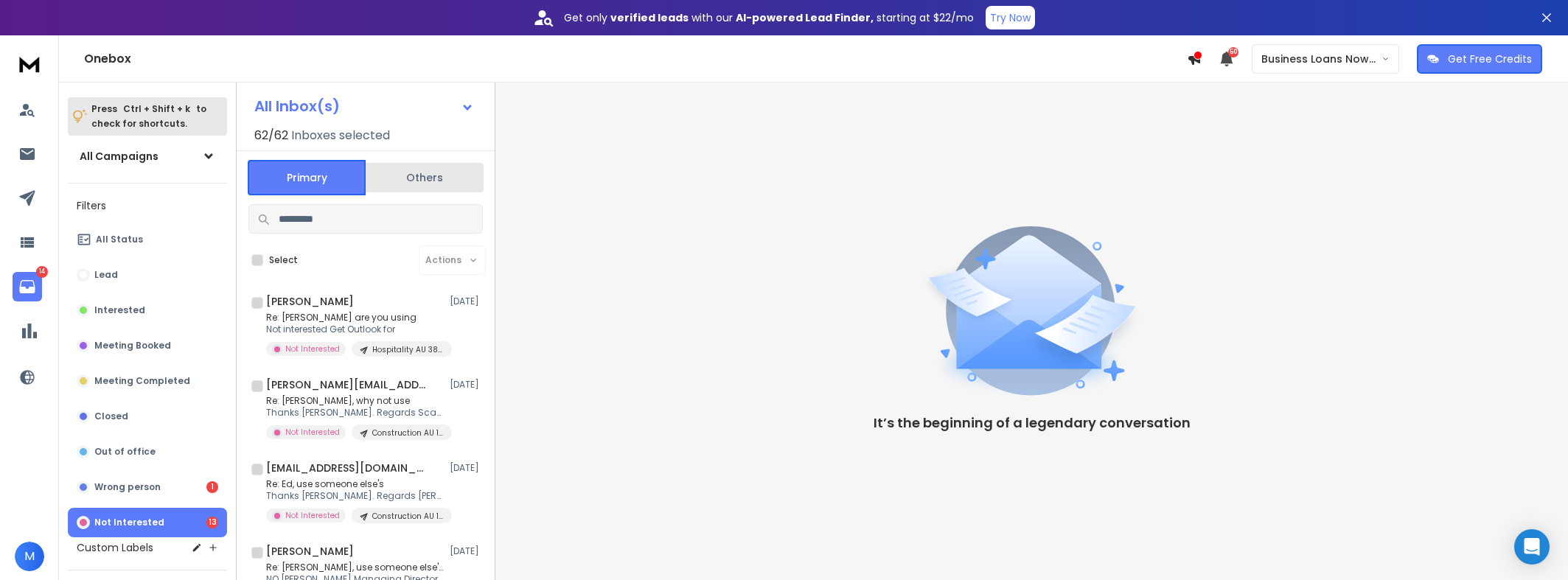
scroll to position [295, 0]
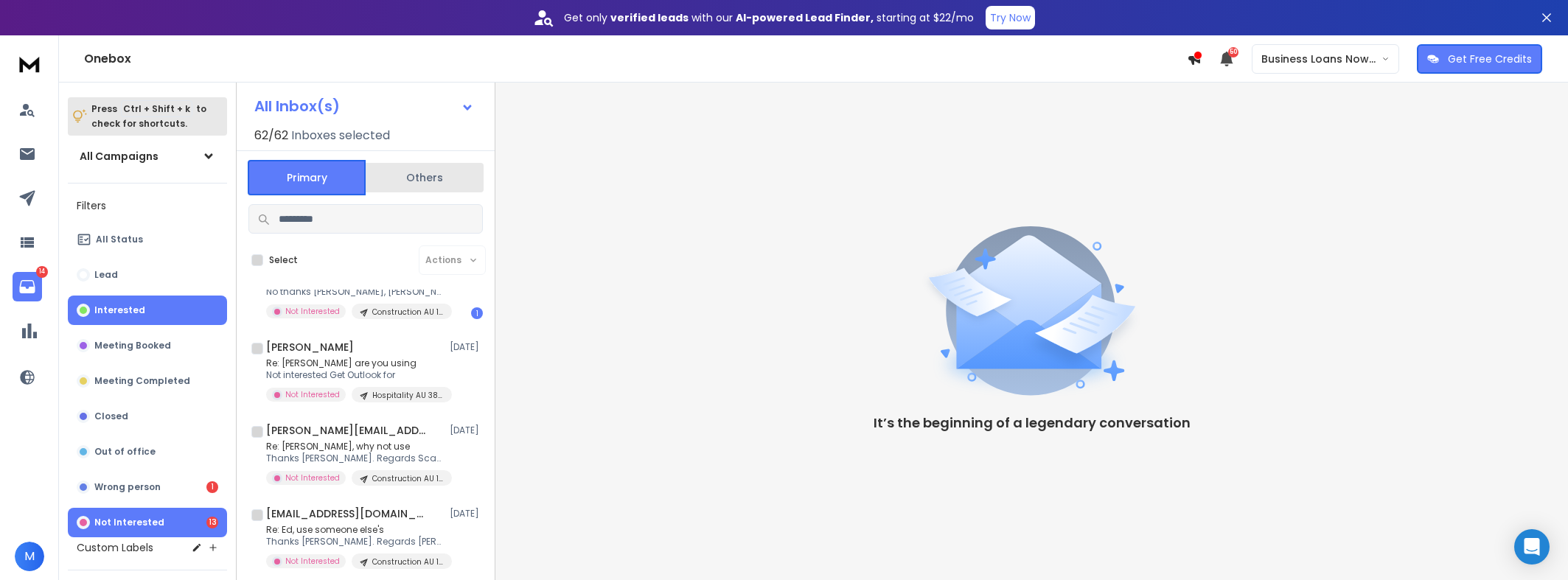
click at [132, 314] on p "Interested" at bounding box center [119, 310] width 51 height 12
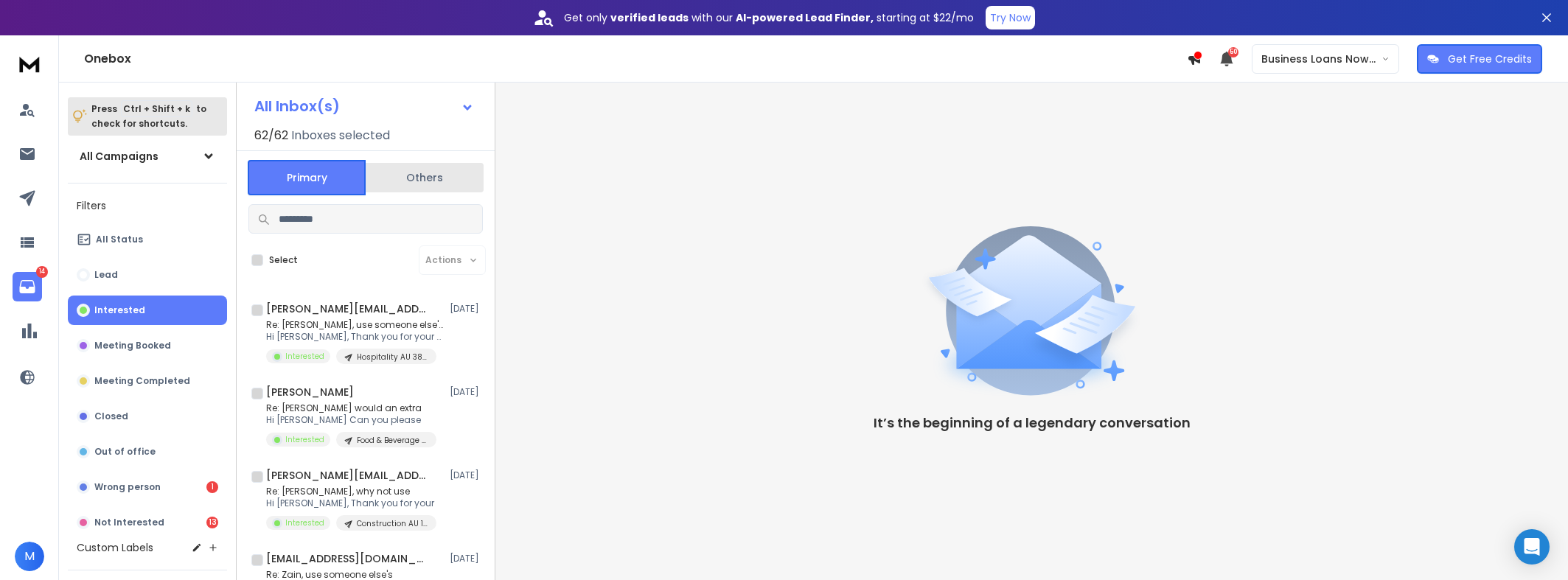
scroll to position [589, 0]
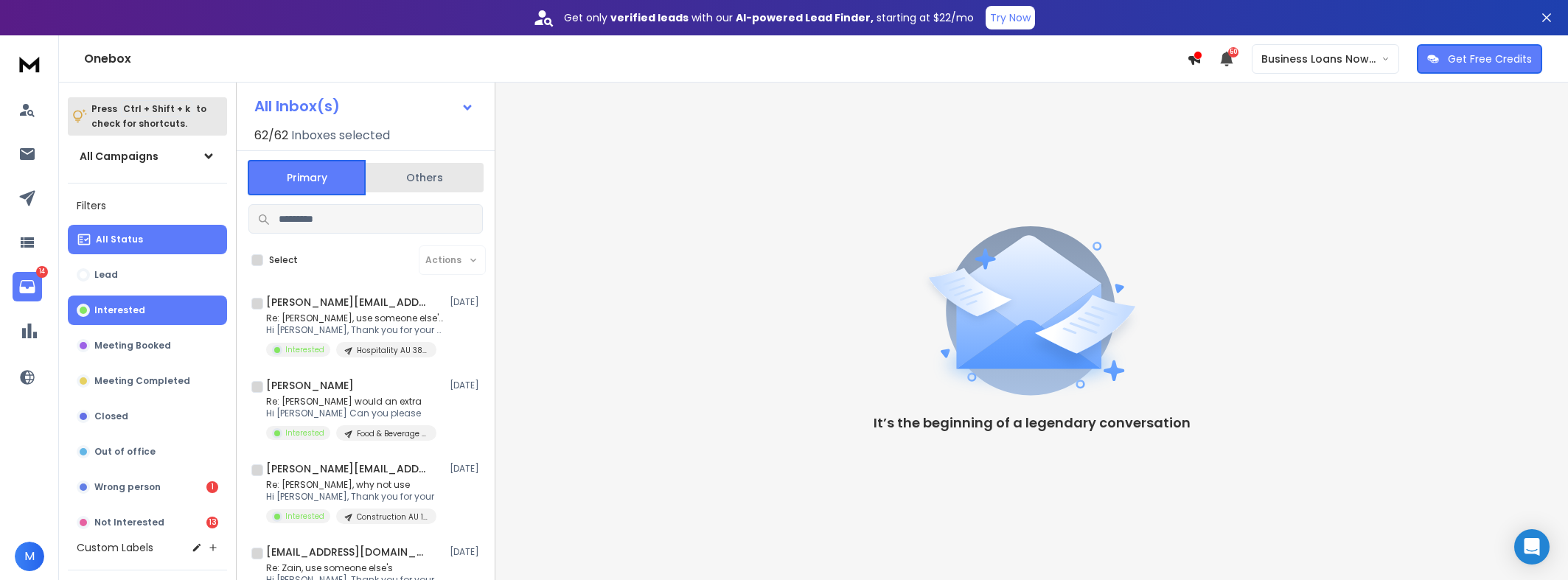
click at [128, 233] on p "All Status" at bounding box center [119, 239] width 47 height 12
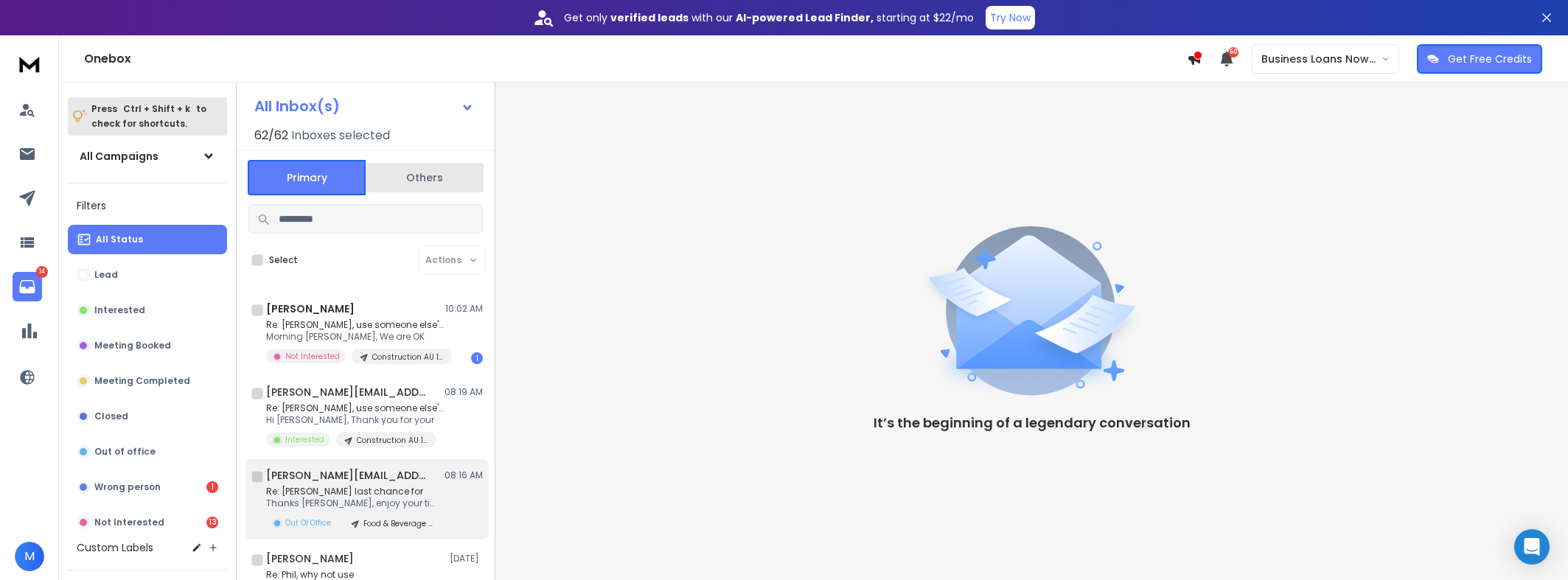
click at [374, 484] on div "[PERSON_NAME][EMAIL_ADDRESS][DOMAIN_NAME] 08:16 AM Re: [PERSON_NAME] last chanc…" at bounding box center [374, 499] width 217 height 63
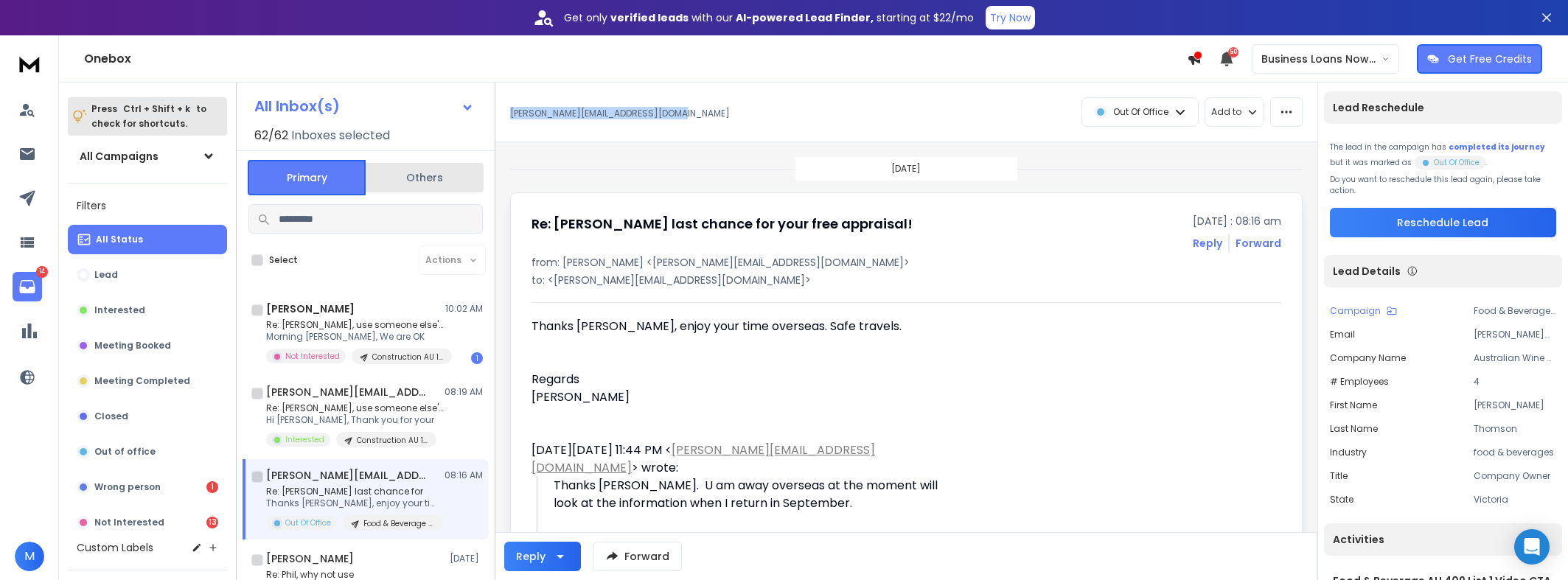
drag, startPoint x: 684, startPoint y: 110, endPoint x: 545, endPoint y: 109, distance: 139.0
click at [519, 113] on div "[PERSON_NAME][EMAIL_ADDRESS][DOMAIN_NAME]" at bounding box center [706, 112] width 392 height 15
drag, startPoint x: 546, startPoint y: 108, endPoint x: 509, endPoint y: 108, distance: 37.0
click at [509, 108] on div "[PERSON_NAME][EMAIL_ADDRESS][DOMAIN_NAME] Out Of Office Add to Out Of Office Ad…" at bounding box center [906, 112] width 822 height 59
drag, startPoint x: 509, startPoint y: 110, endPoint x: 681, endPoint y: 109, distance: 172.0
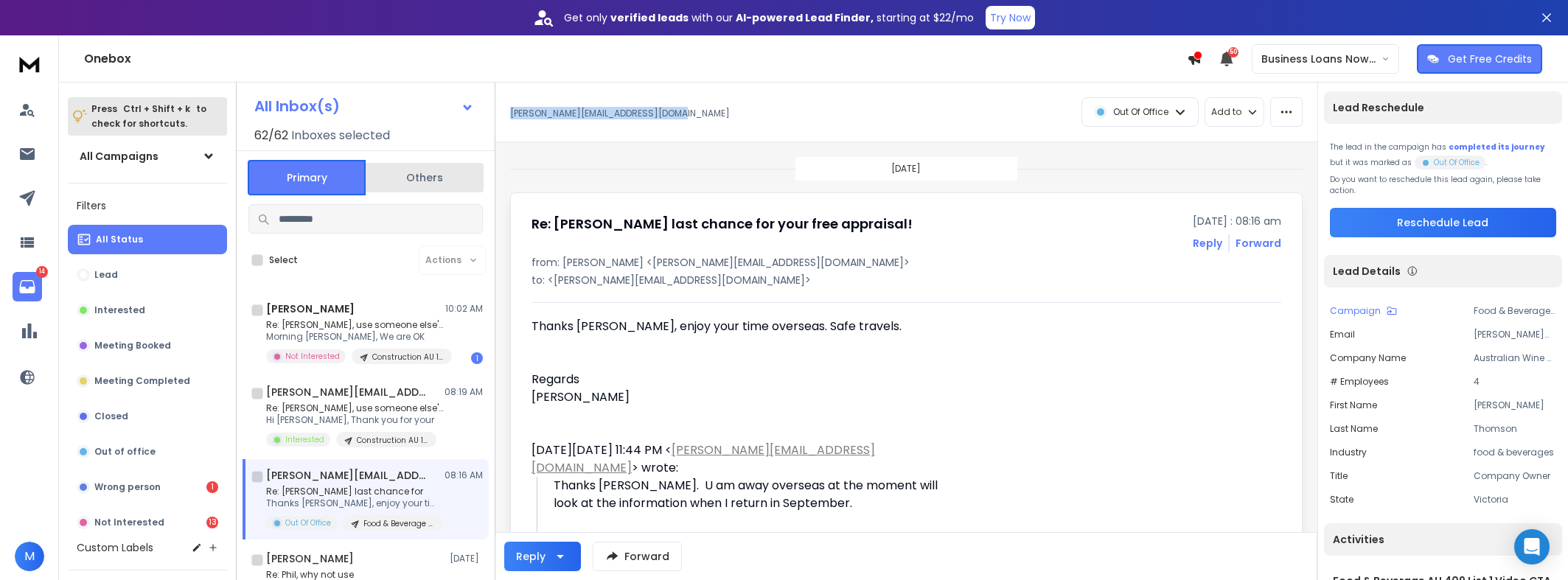
click at [681, 109] on div "[PERSON_NAME][EMAIL_ADDRESS][DOMAIN_NAME] Out Of Office Add to Out Of Office Ad…" at bounding box center [906, 112] width 822 height 59
copy p "[PERSON_NAME][EMAIL_ADDRESS][DOMAIN_NAME]"
click at [119, 310] on p "Interested" at bounding box center [119, 310] width 51 height 12
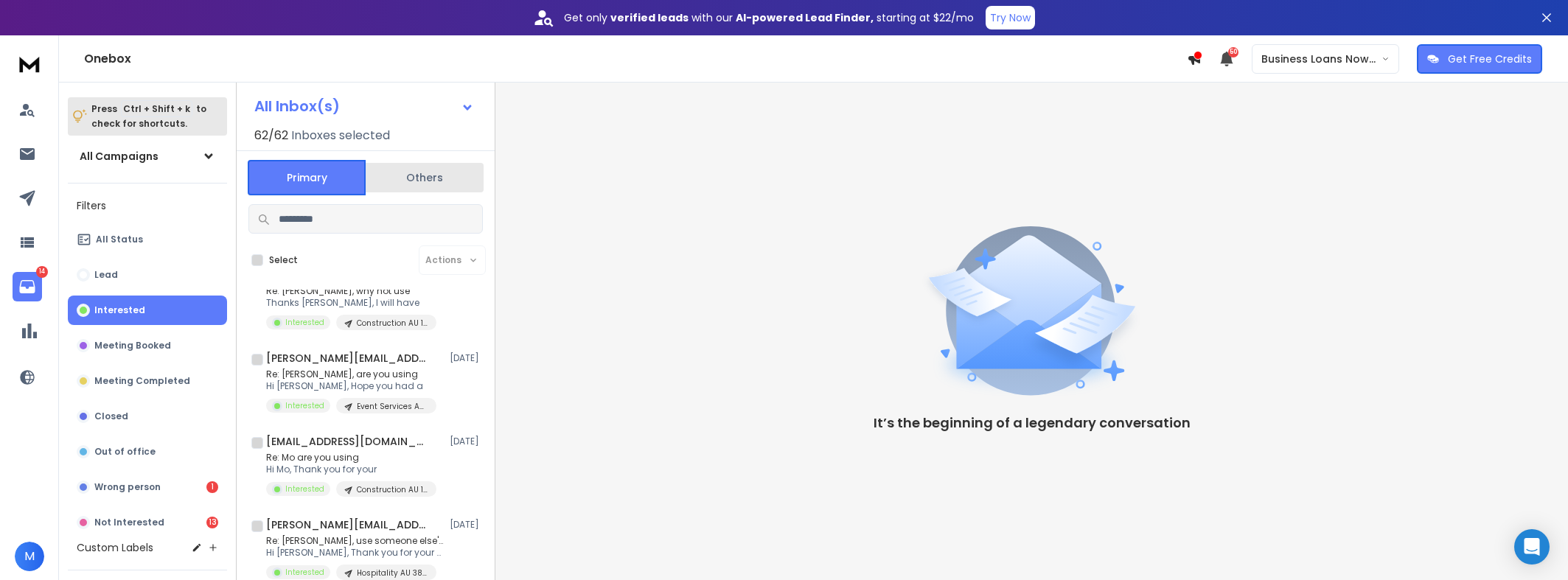
scroll to position [368, 0]
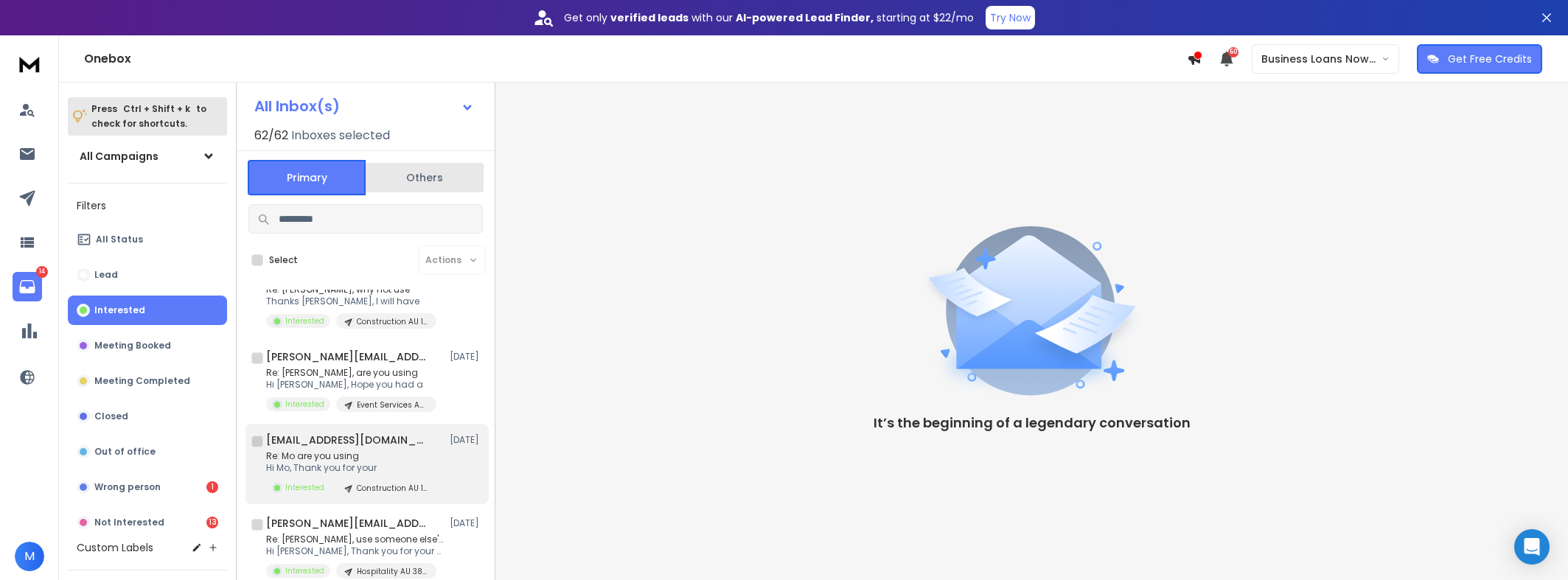
click at [339, 456] on p "Re: Mo are you using" at bounding box center [350, 456] width 170 height 12
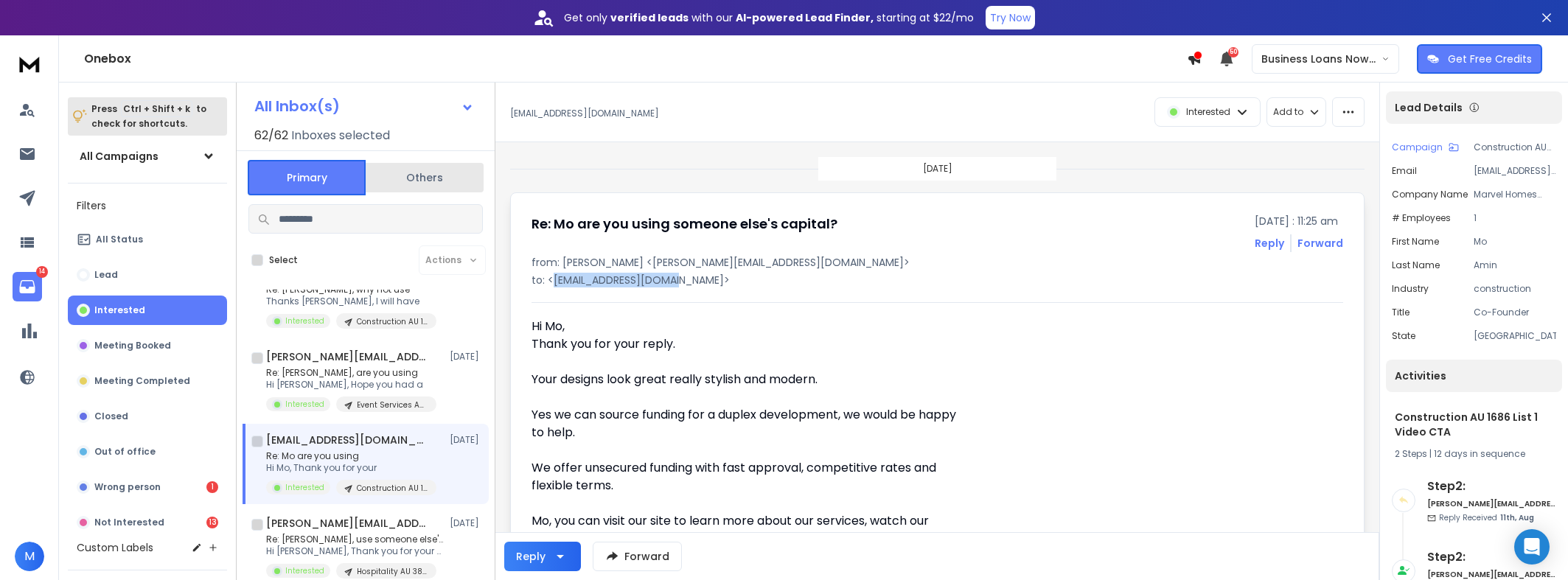
drag, startPoint x: 693, startPoint y: 276, endPoint x: 551, endPoint y: 286, distance: 142.4
click at [551, 286] on p "to: <[EMAIL_ADDRESS][DOMAIN_NAME]>" at bounding box center [937, 280] width 811 height 15
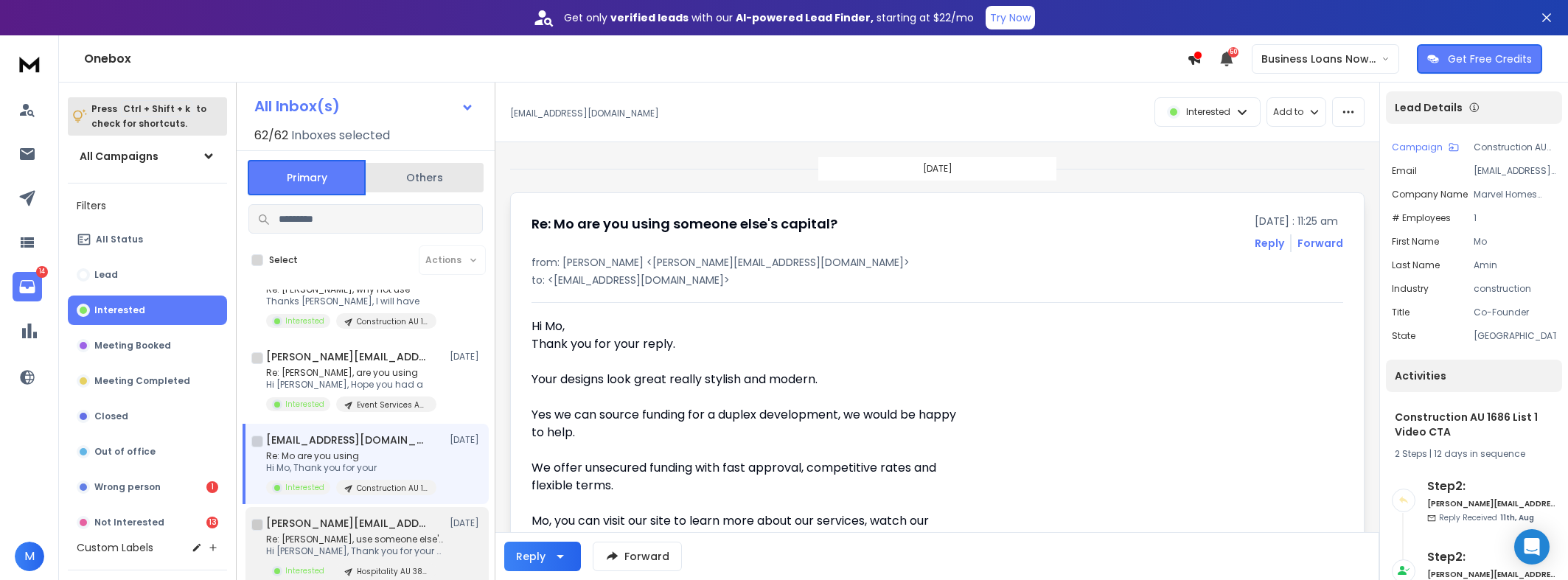
click at [337, 530] on h1 "[PERSON_NAME][EMAIL_ADDRESS][DOMAIN_NAME]" at bounding box center [346, 523] width 162 height 15
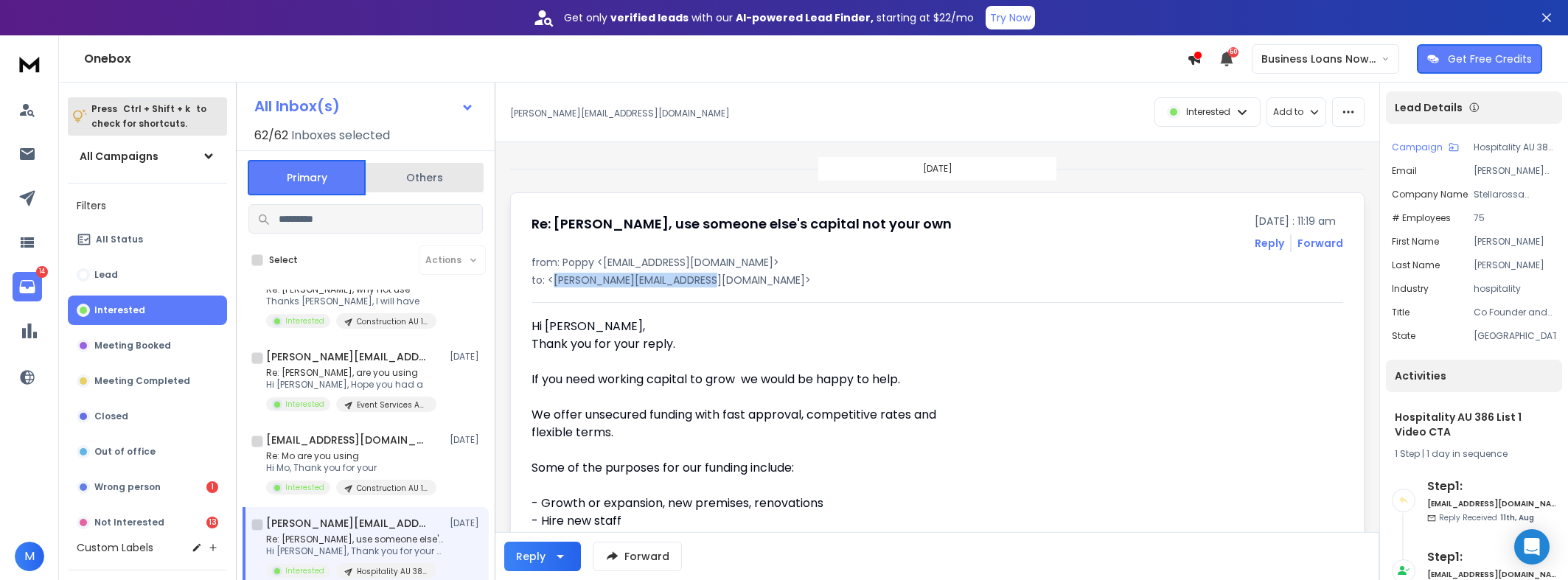
drag, startPoint x: 706, startPoint y: 281, endPoint x: 554, endPoint y: 292, distance: 152.4
copy p "[PERSON_NAME][EMAIL_ADDRESS][DOMAIN_NAME]"
click at [31, 384] on icon at bounding box center [28, 377] width 18 height 18
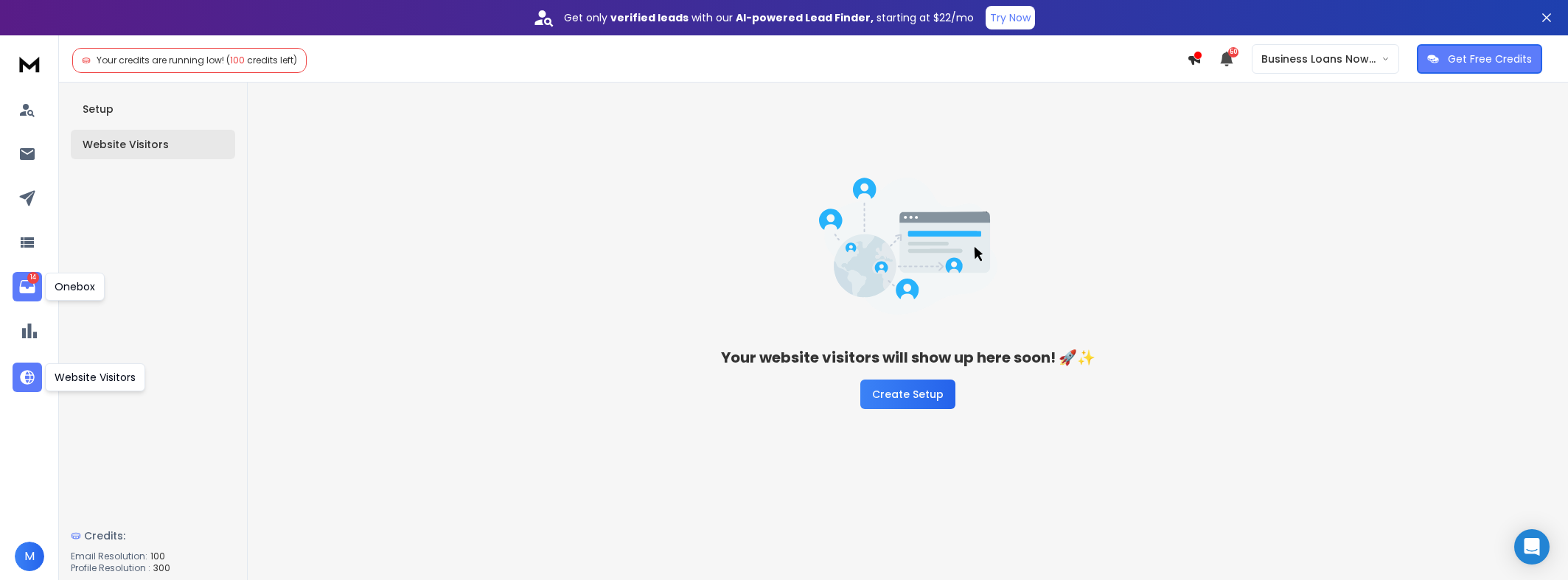
click at [29, 295] on icon at bounding box center [28, 287] width 18 height 18
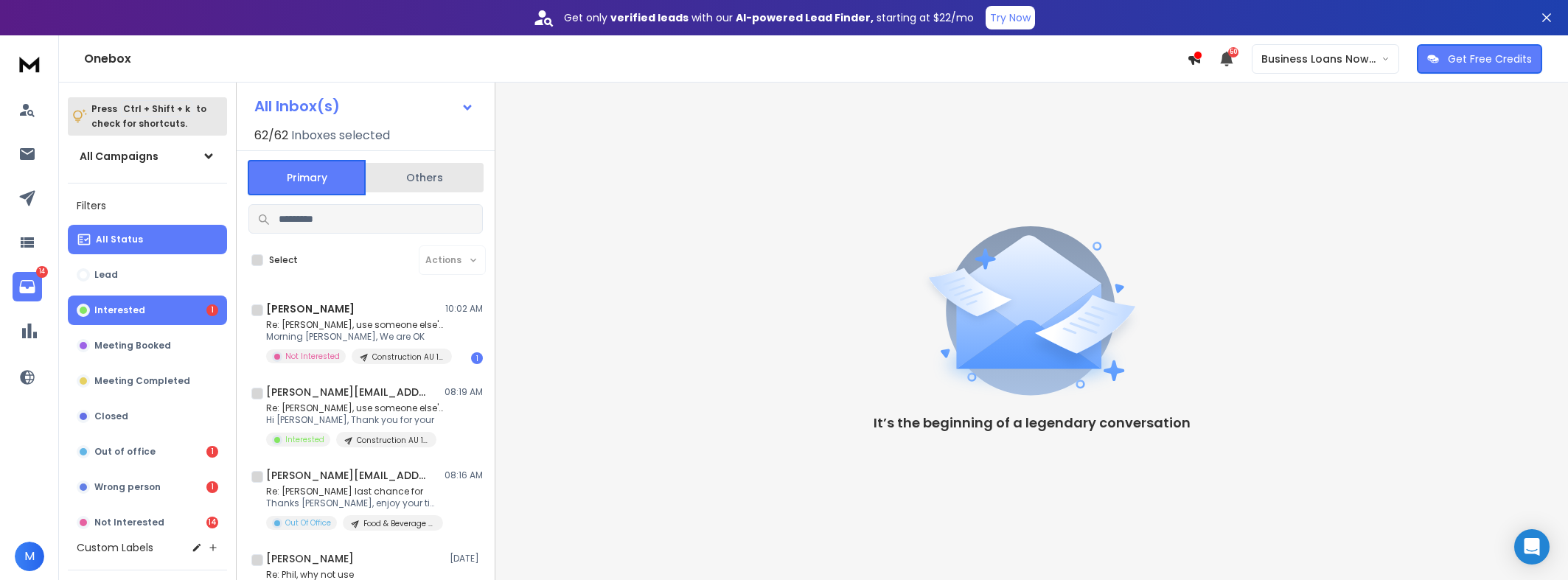
click at [128, 308] on p "Interested" at bounding box center [119, 310] width 51 height 12
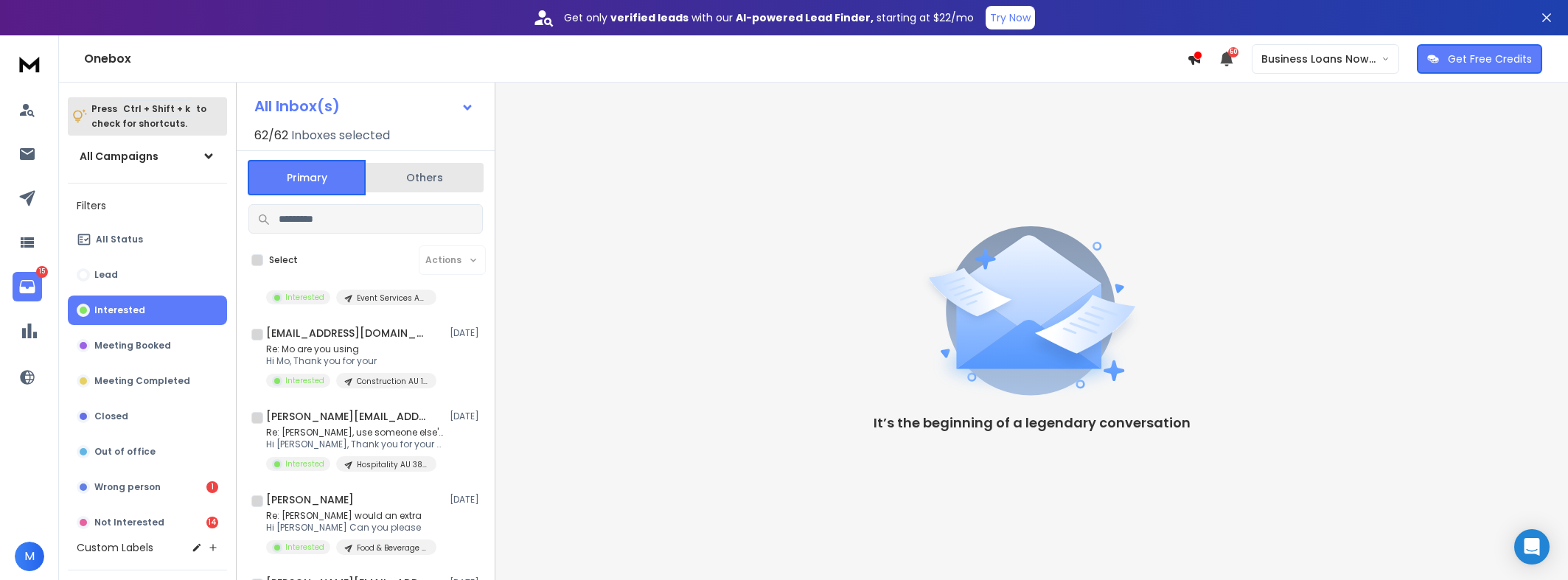
scroll to position [516, 0]
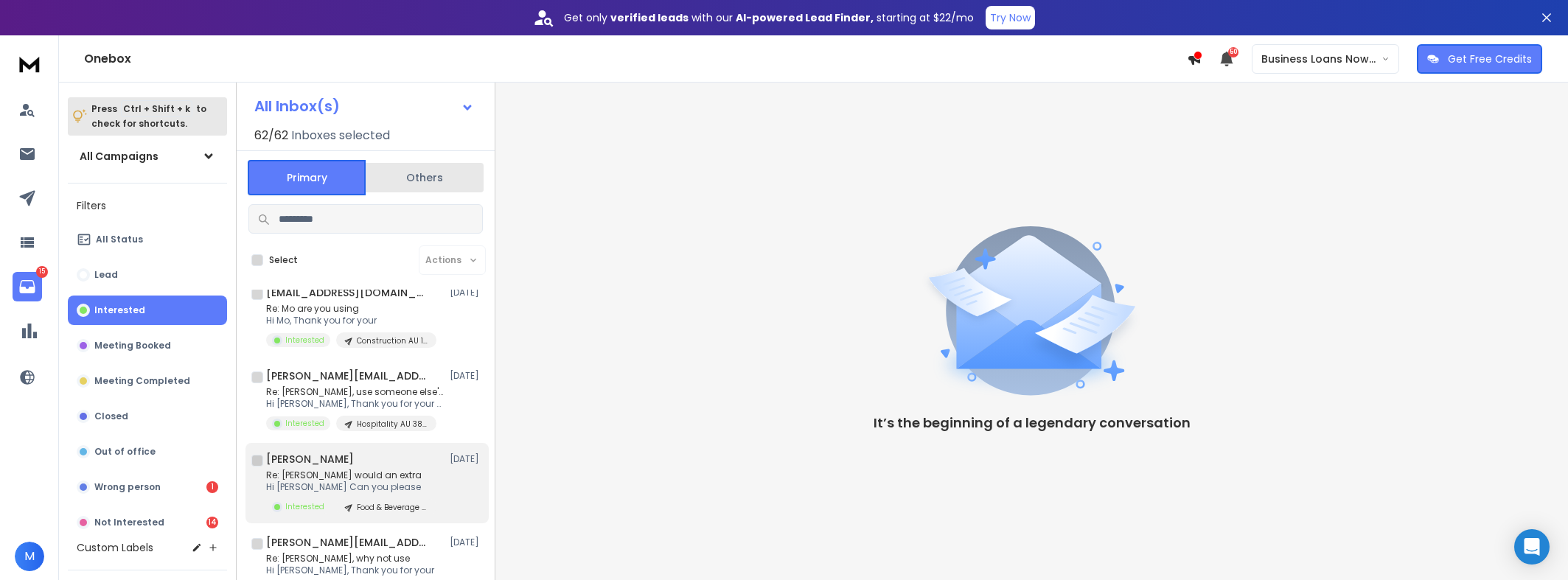
click at [341, 460] on div "[PERSON_NAME] [DATE]" at bounding box center [374, 459] width 217 height 15
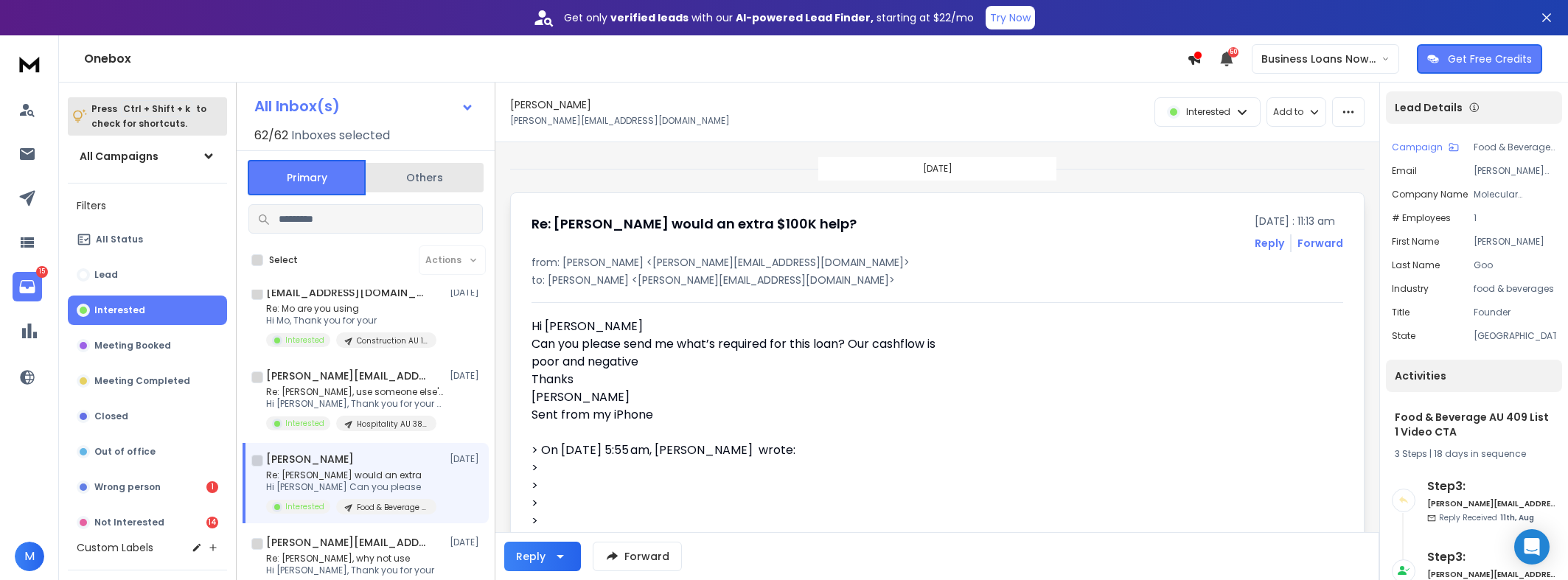
click at [773, 262] on p "from: [PERSON_NAME] <[PERSON_NAME][EMAIL_ADDRESS][DOMAIN_NAME]>" at bounding box center [937, 262] width 811 height 15
drag, startPoint x: 775, startPoint y: 262, endPoint x: 625, endPoint y: 270, distance: 150.2
click at [625, 270] on div "Re: [PERSON_NAME] would an extra $100K help? [DATE] : 11:13 am Reply Forward fr…" at bounding box center [937, 250] width 811 height 74
copy p "[PERSON_NAME][EMAIL_ADDRESS][DOMAIN_NAME]"
